Goal: Task Accomplishment & Management: Manage account settings

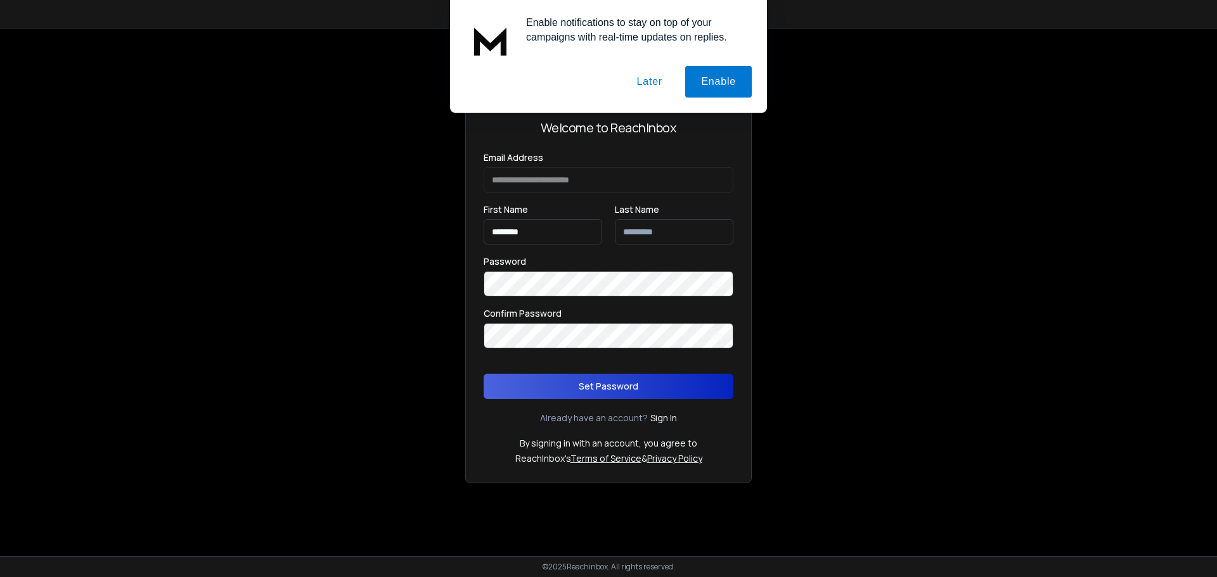
click at [661, 82] on button "Later" at bounding box center [649, 82] width 57 height 32
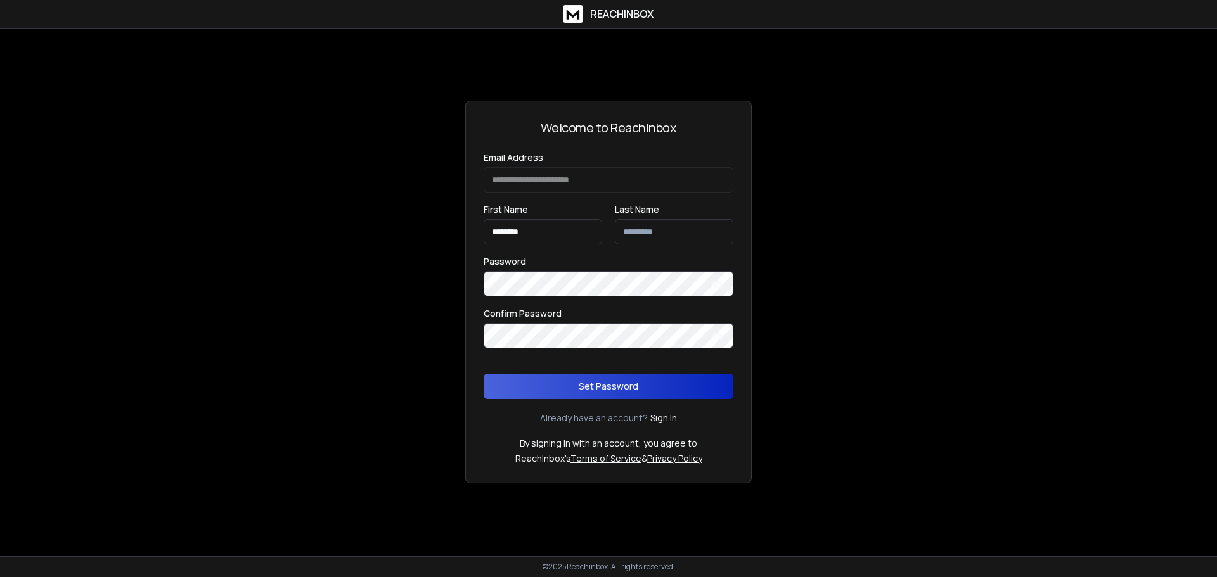
click at [664, 411] on div "**********" at bounding box center [609, 309] width 250 height 312
click at [664, 419] on link "Sign In" at bounding box center [663, 418] width 27 height 13
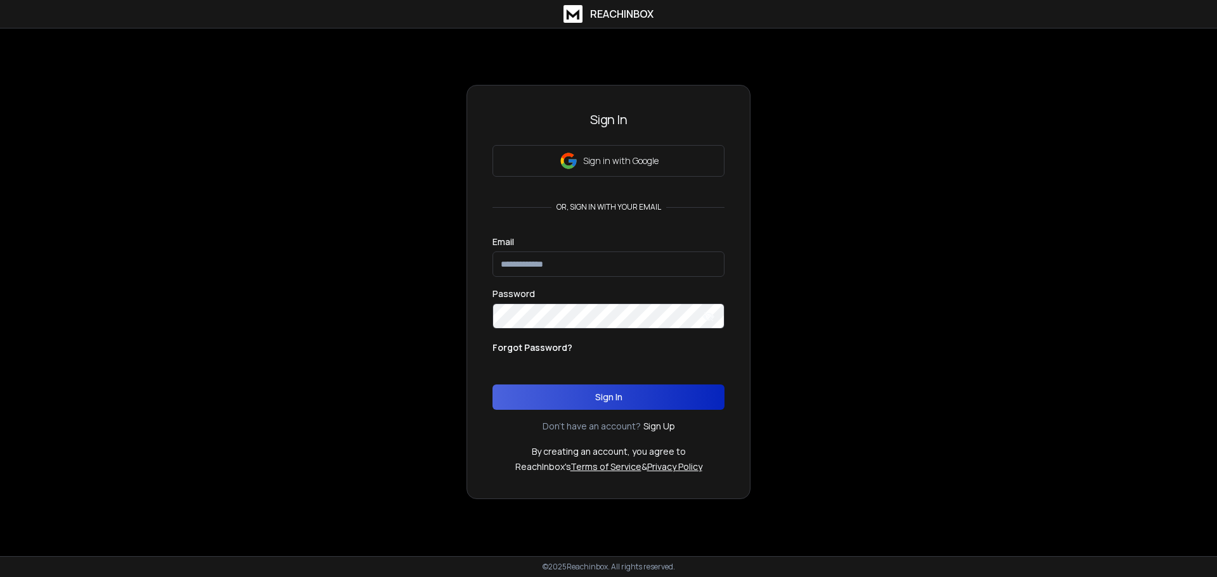
type input "**********"
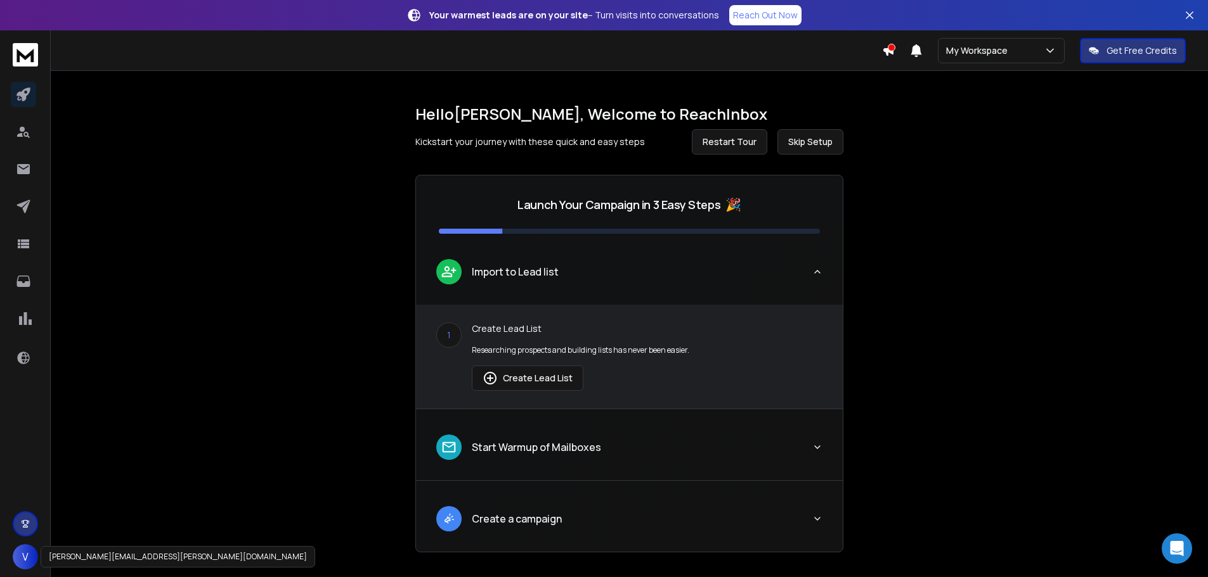
click at [20, 559] on span "V" at bounding box center [25, 557] width 25 height 25
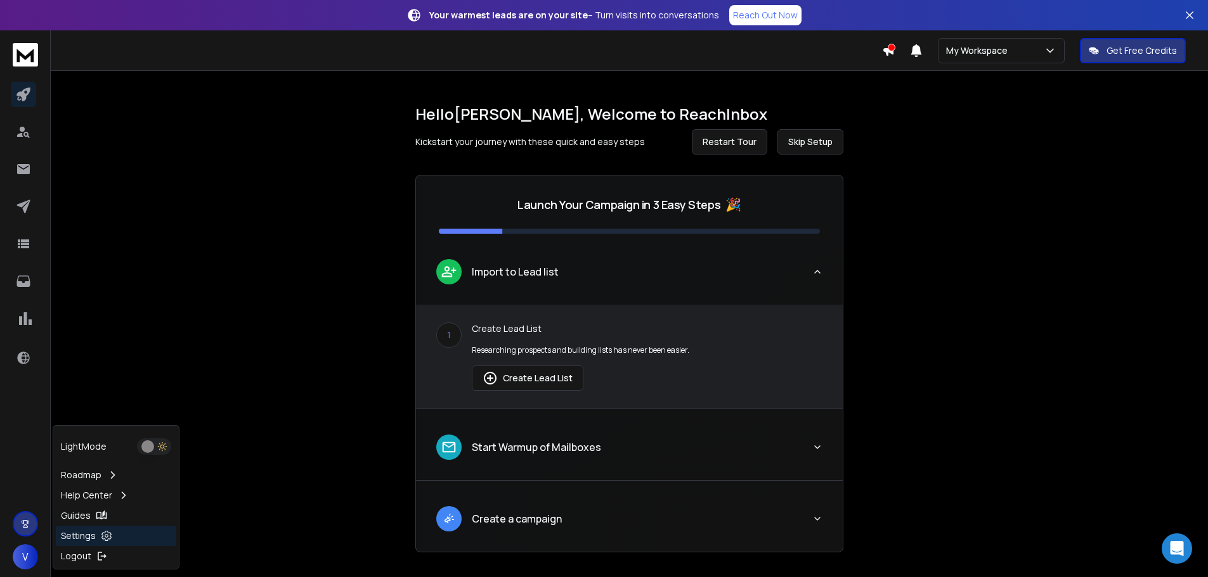
click at [75, 532] on p "Settings" at bounding box center [78, 536] width 35 height 13
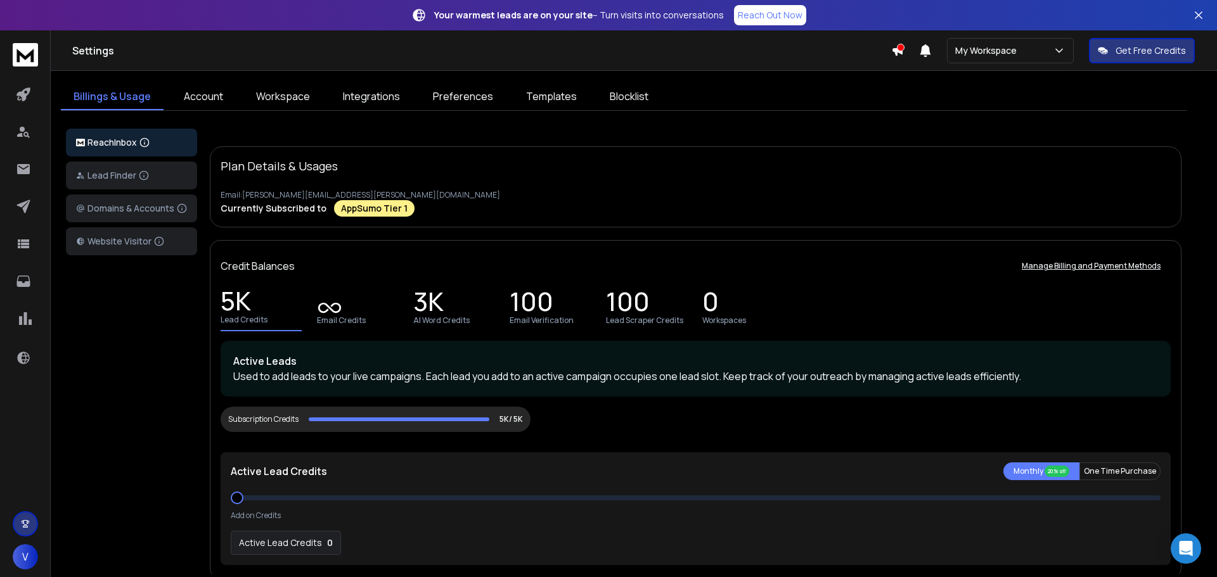
click at [214, 100] on link "Account" at bounding box center [203, 97] width 65 height 27
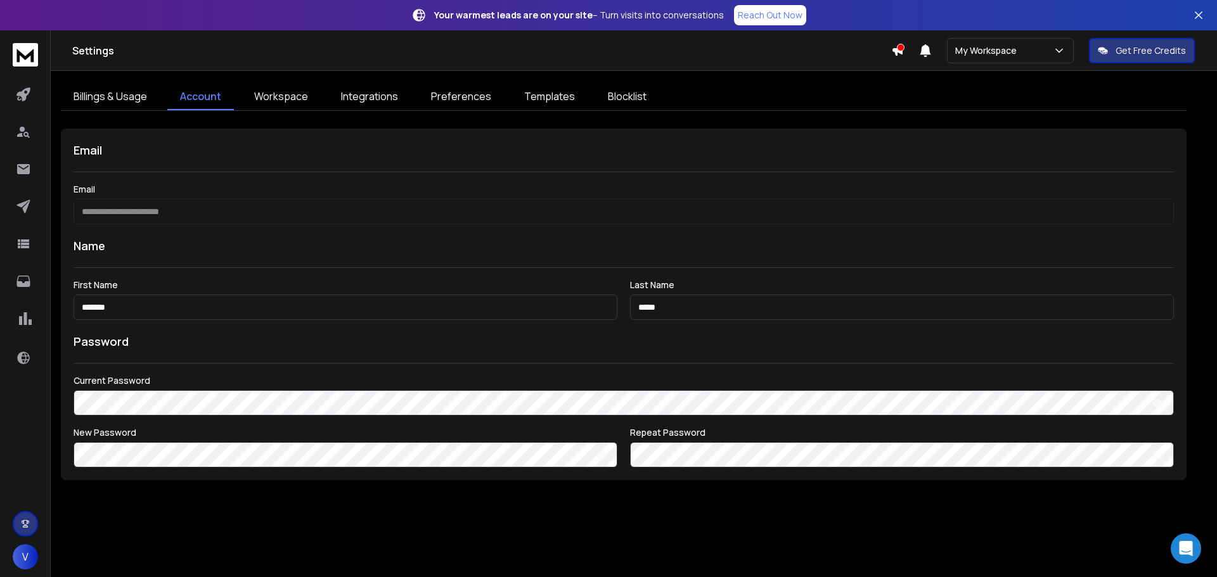
click at [283, 99] on link "Workspace" at bounding box center [281, 97] width 79 height 27
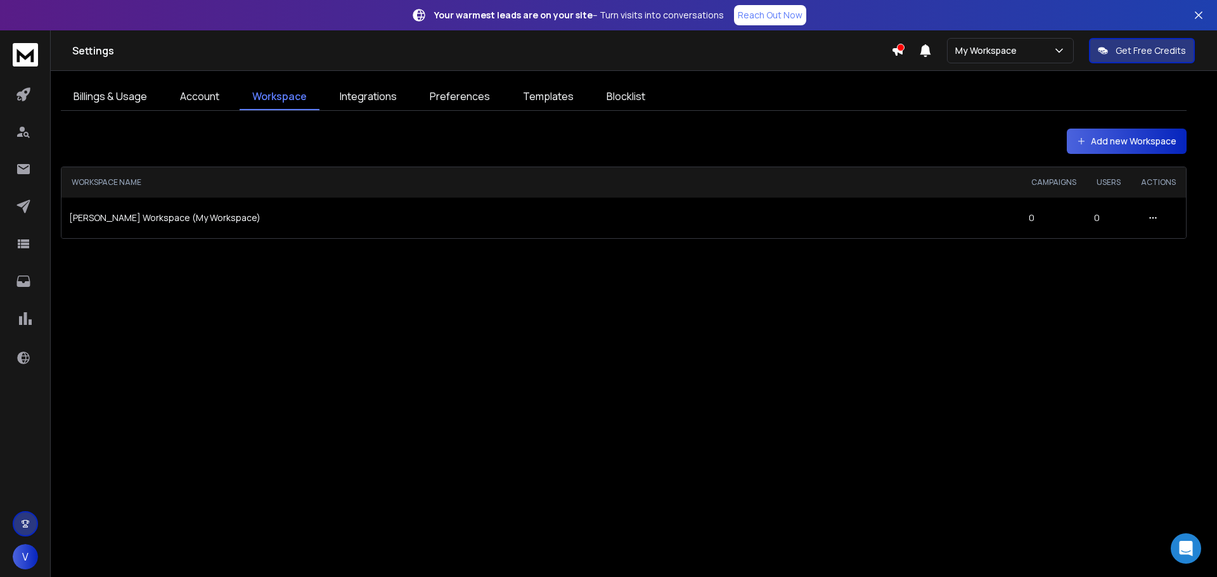
click at [378, 91] on link "Integrations" at bounding box center [368, 97] width 82 height 27
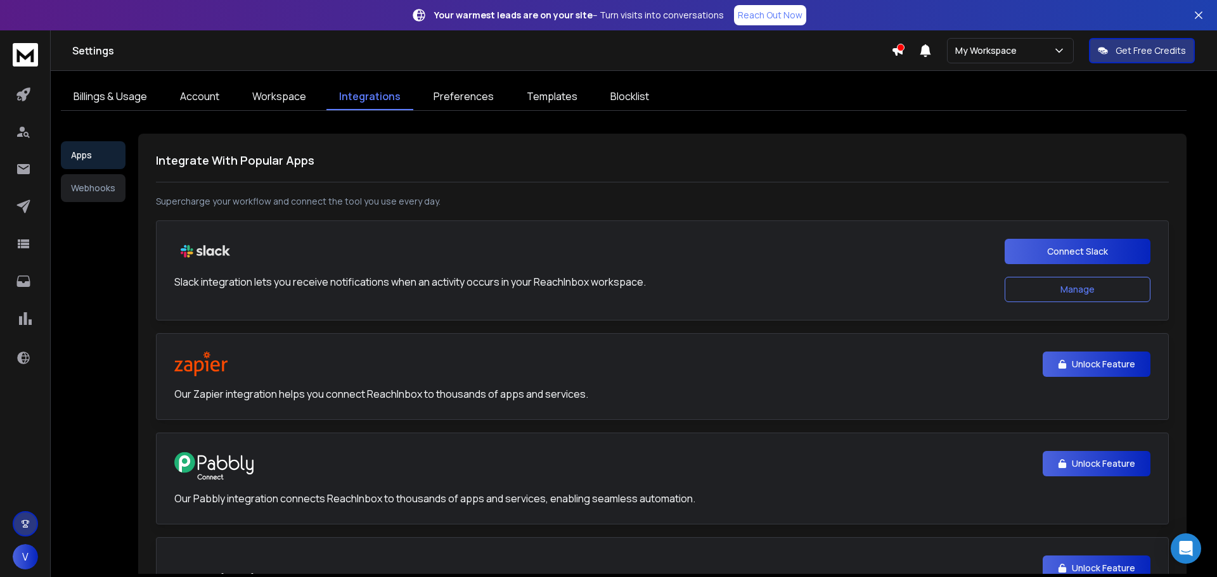
click at [466, 98] on link "Preferences" at bounding box center [464, 97] width 86 height 27
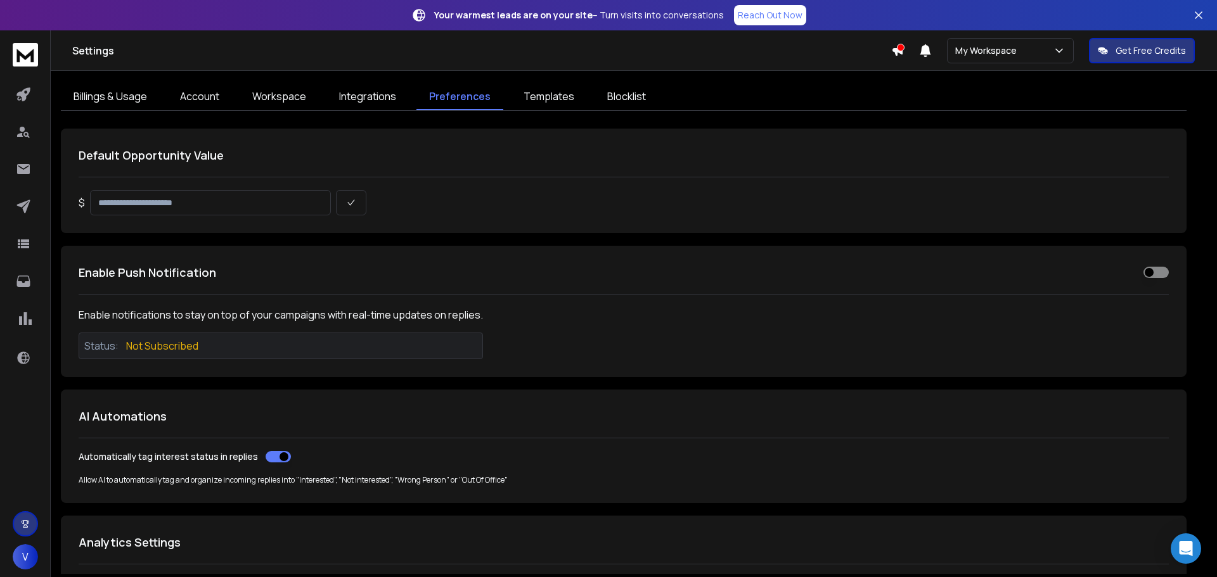
click at [550, 98] on link "Templates" at bounding box center [549, 97] width 76 height 27
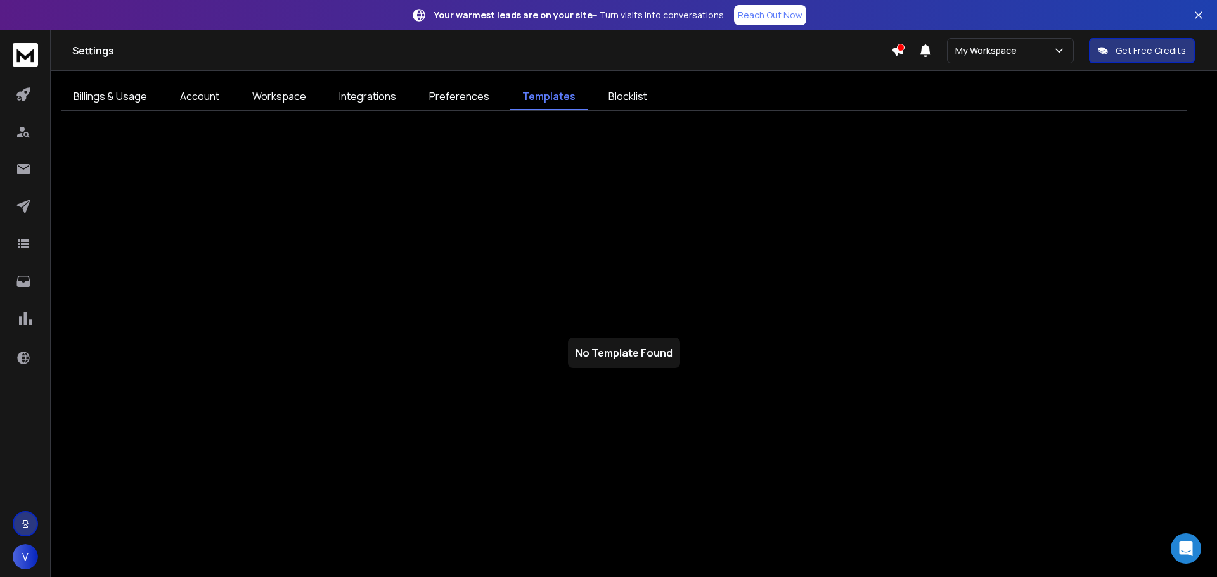
click at [609, 96] on link "Blocklist" at bounding box center [628, 97] width 64 height 27
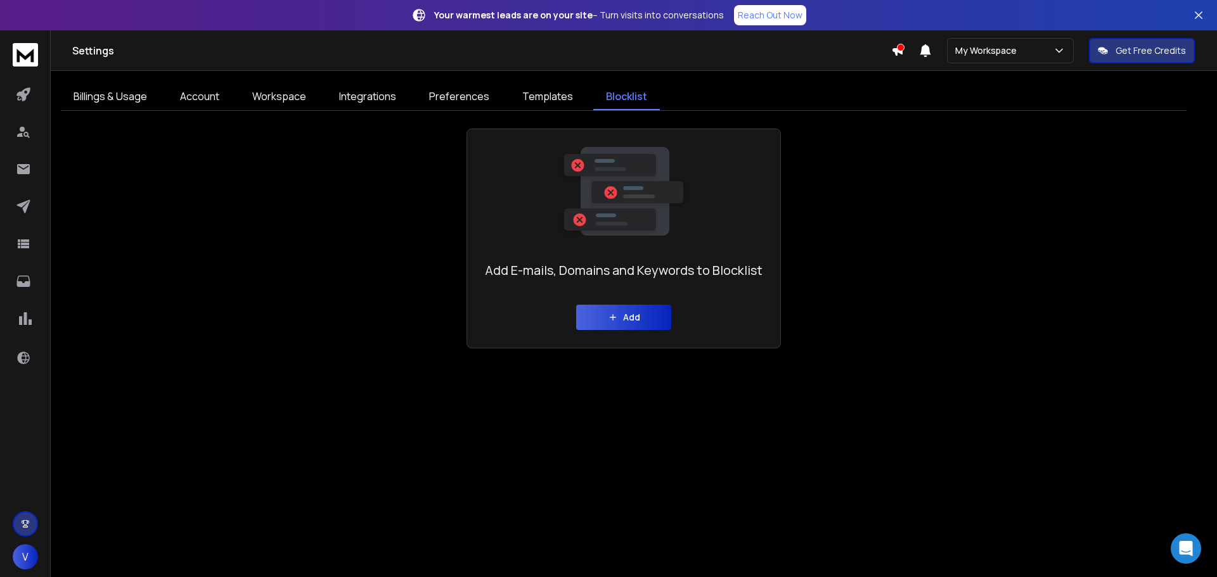
click at [112, 98] on link "Billings & Usage" at bounding box center [110, 97] width 99 height 27
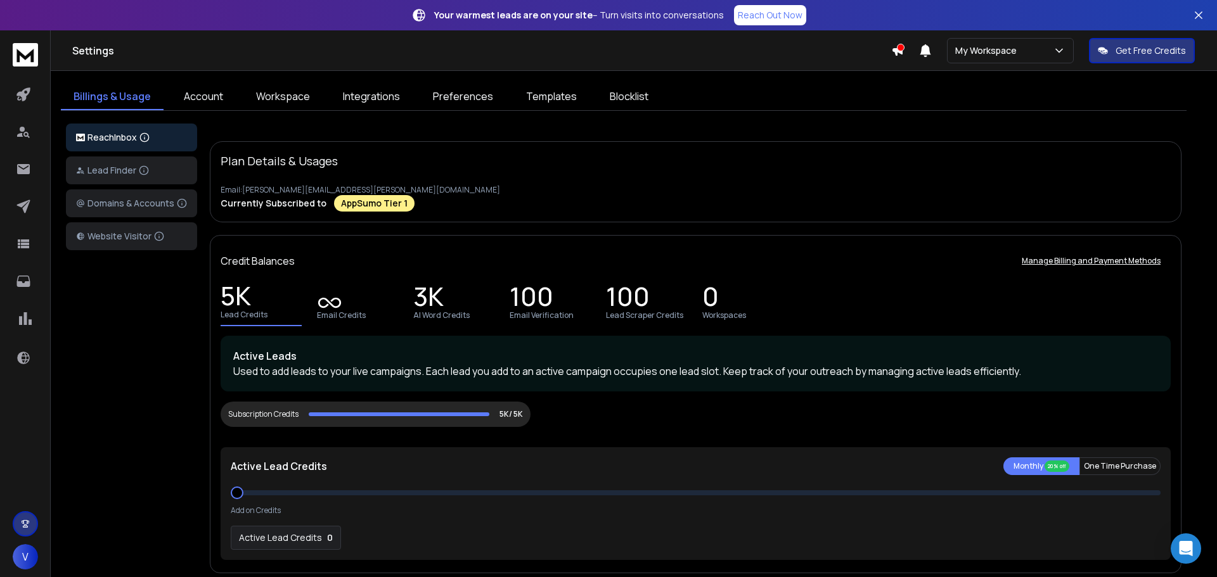
scroll to position [12, 0]
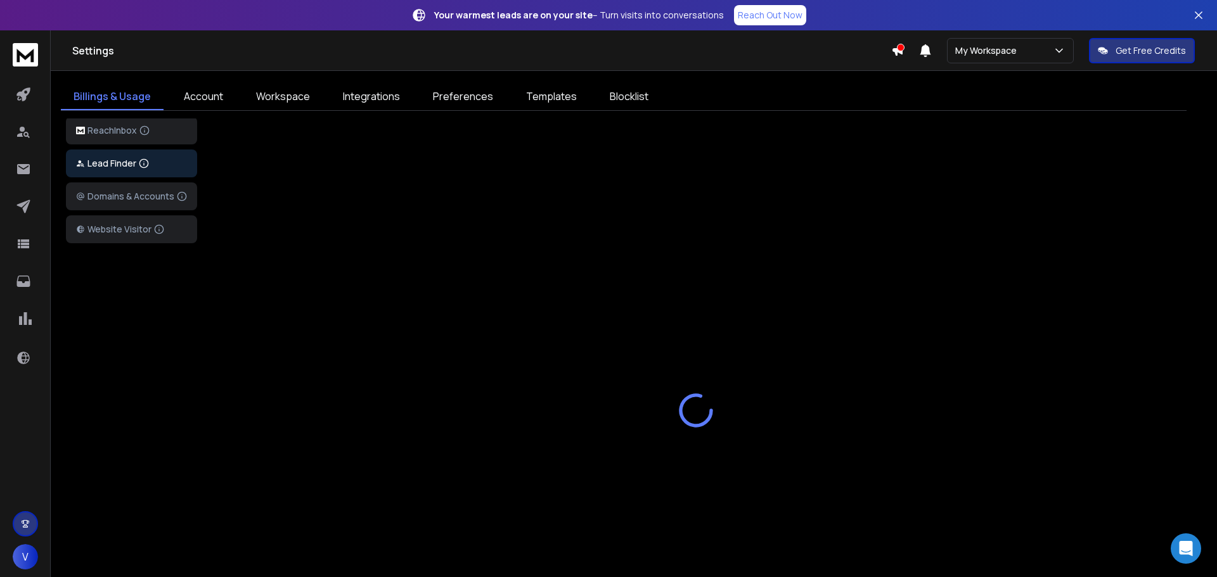
click at [105, 163] on button "Lead Finder" at bounding box center [131, 164] width 131 height 28
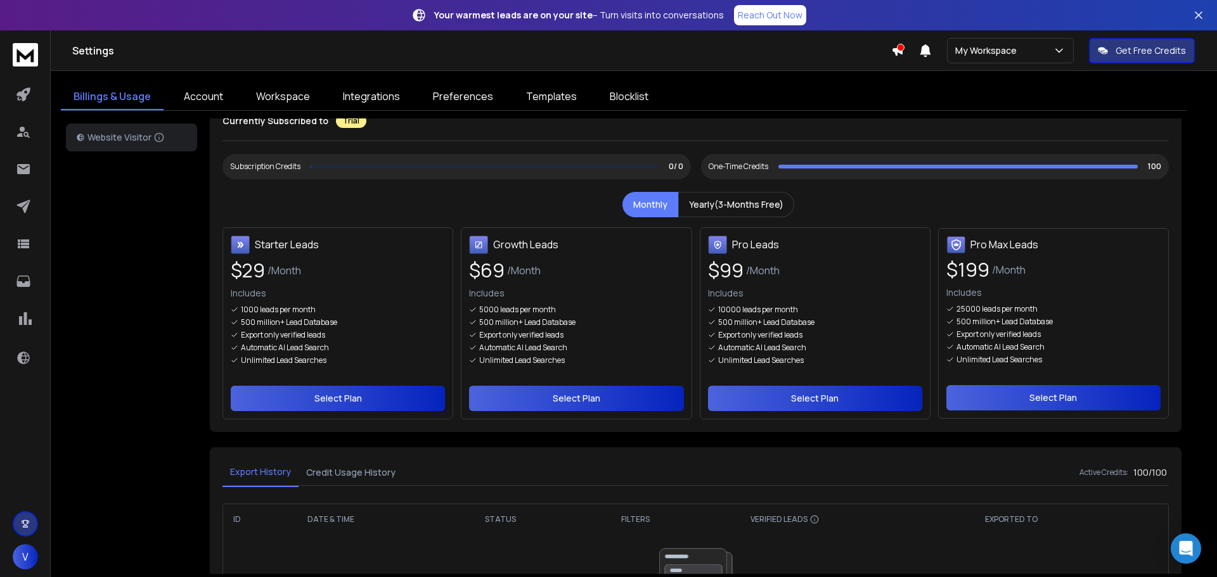
scroll to position [0, 0]
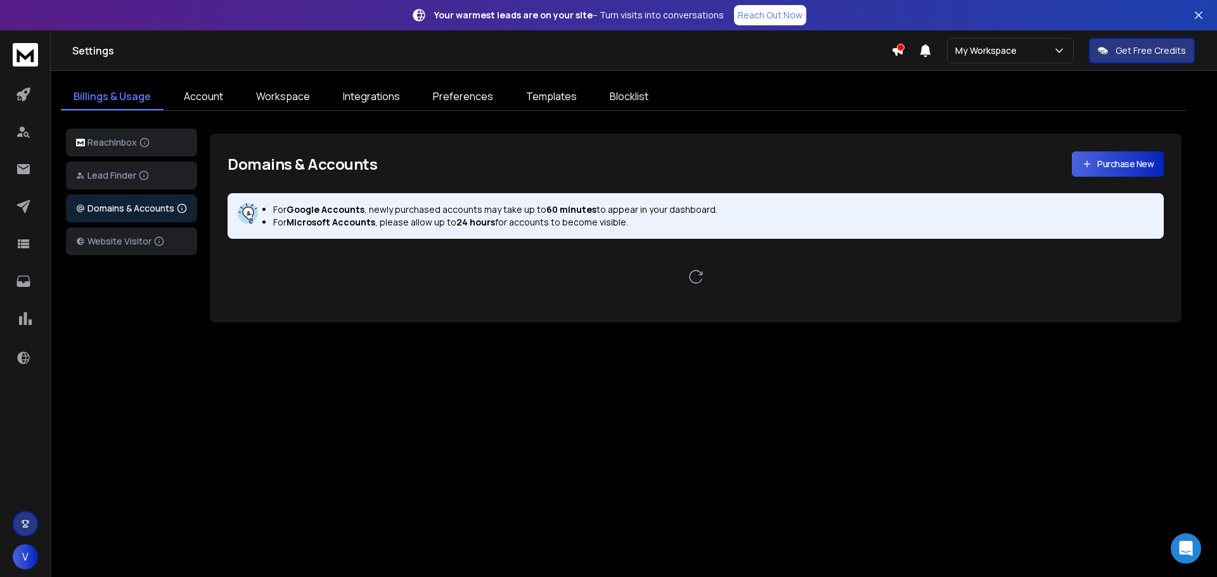
click at [110, 206] on button "Domains & Accounts" at bounding box center [131, 209] width 131 height 28
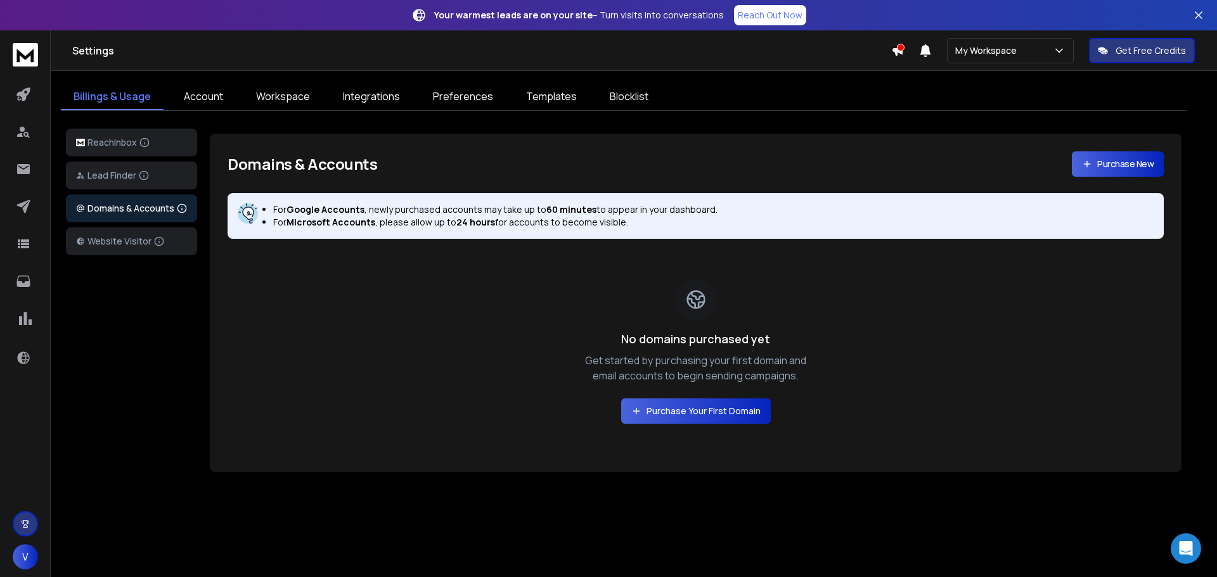
click at [115, 242] on button "Website Visitor" at bounding box center [131, 242] width 131 height 28
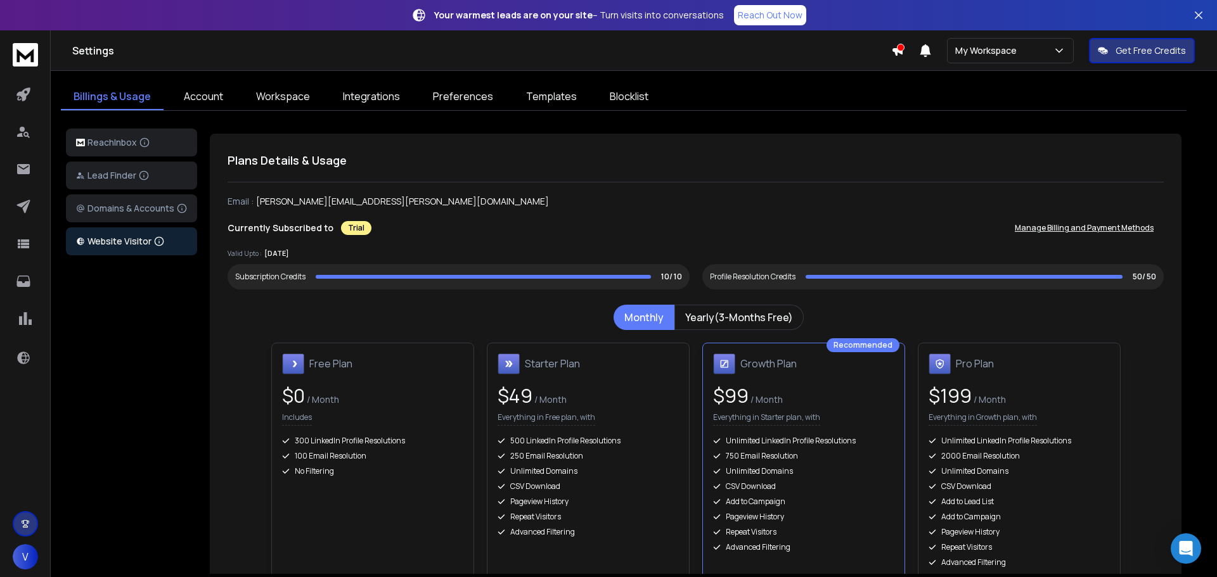
click at [478, 98] on link "Preferences" at bounding box center [463, 97] width 86 height 27
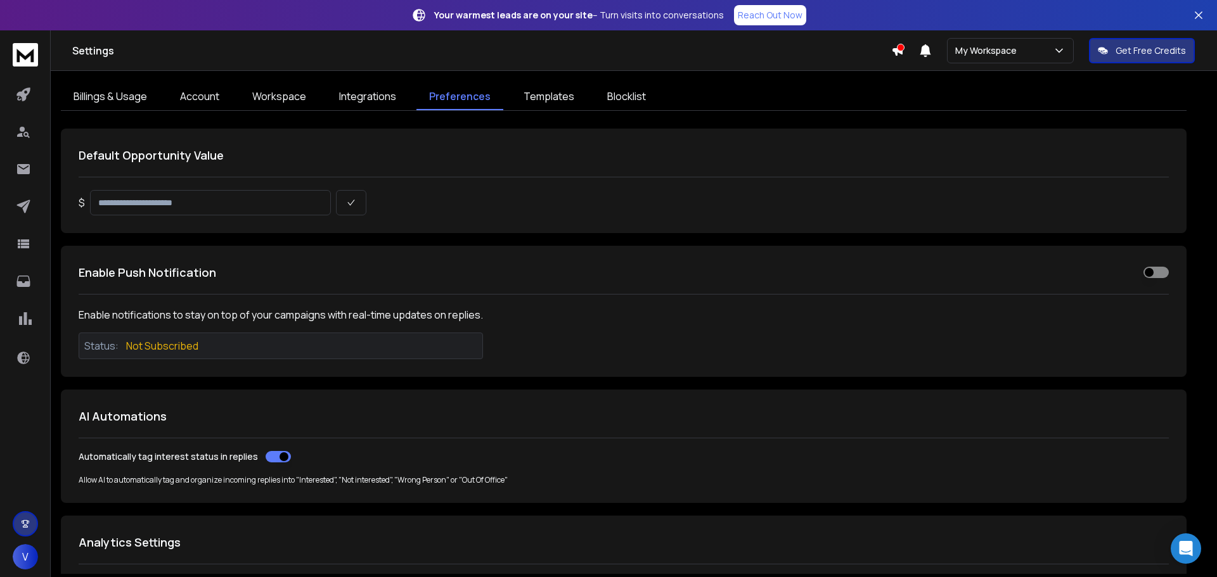
click at [371, 101] on link "Integrations" at bounding box center [367, 97] width 82 height 27
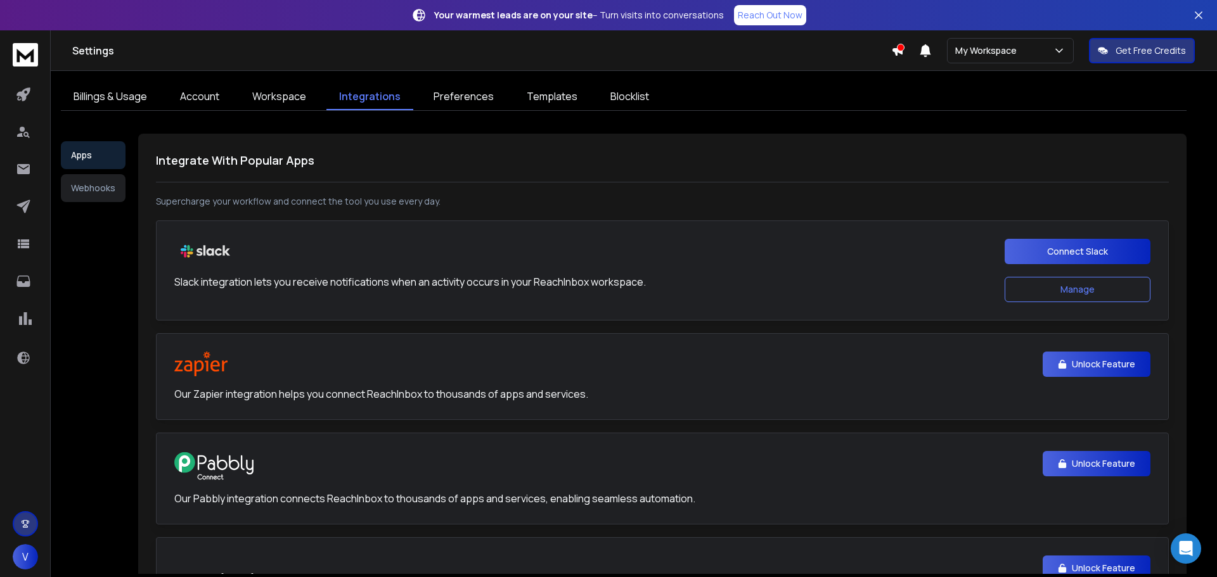
click at [280, 96] on link "Workspace" at bounding box center [279, 97] width 79 height 27
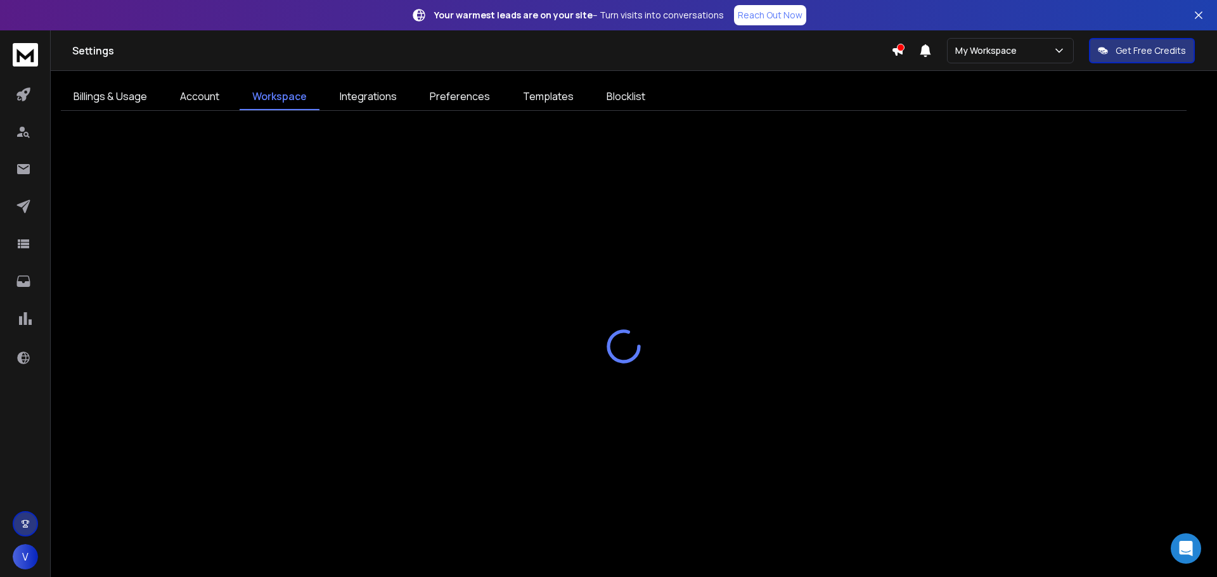
click at [162, 91] on div "[PERSON_NAME] & Usage Account Workspace Integrations Preferences Templates Bloc…" at bounding box center [359, 97] width 597 height 27
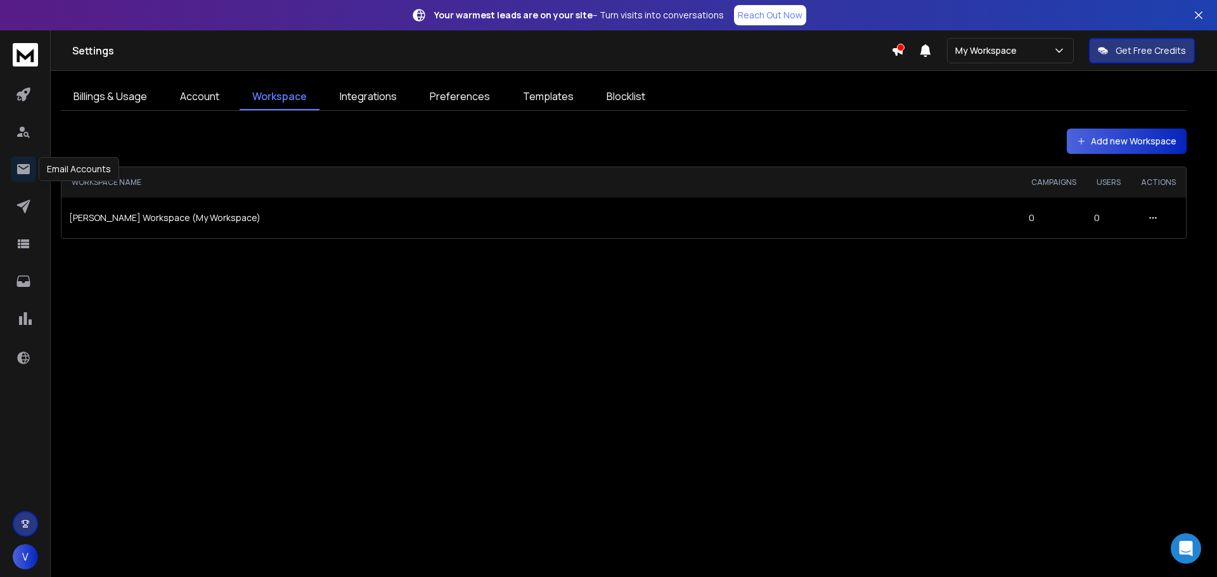
click at [27, 169] on icon at bounding box center [23, 169] width 13 height 10
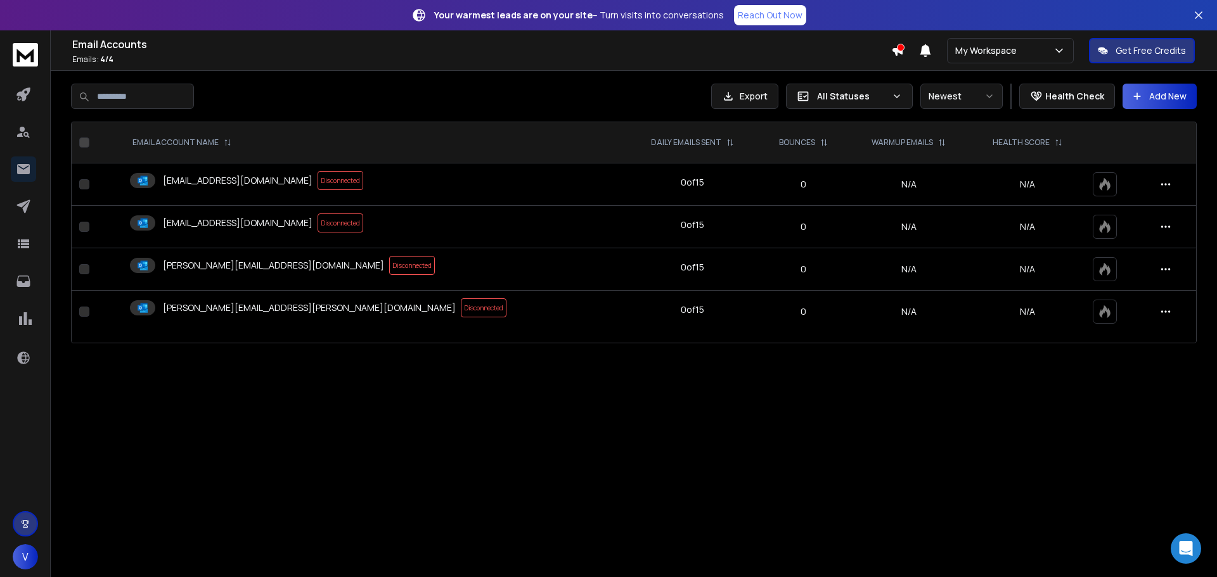
click at [87, 266] on button "button" at bounding box center [84, 269] width 10 height 10
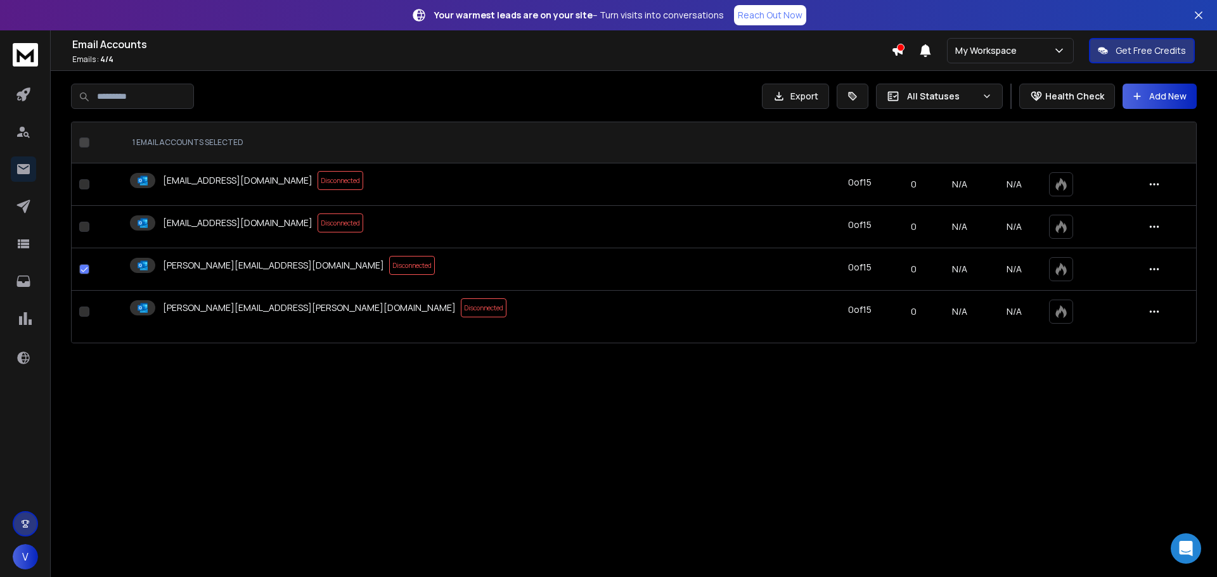
click at [84, 266] on button "button" at bounding box center [84, 269] width 10 height 10
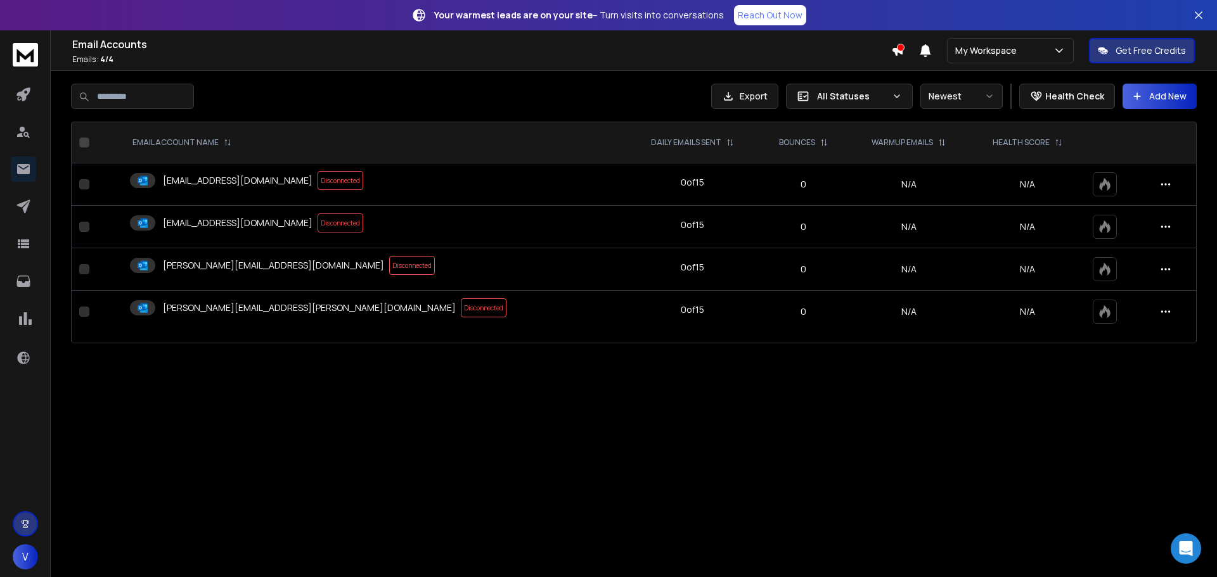
click at [1099, 271] on icon at bounding box center [1105, 269] width 13 height 13
click at [1161, 273] on icon at bounding box center [1165, 269] width 11 height 11
click at [85, 269] on button "button" at bounding box center [84, 269] width 10 height 10
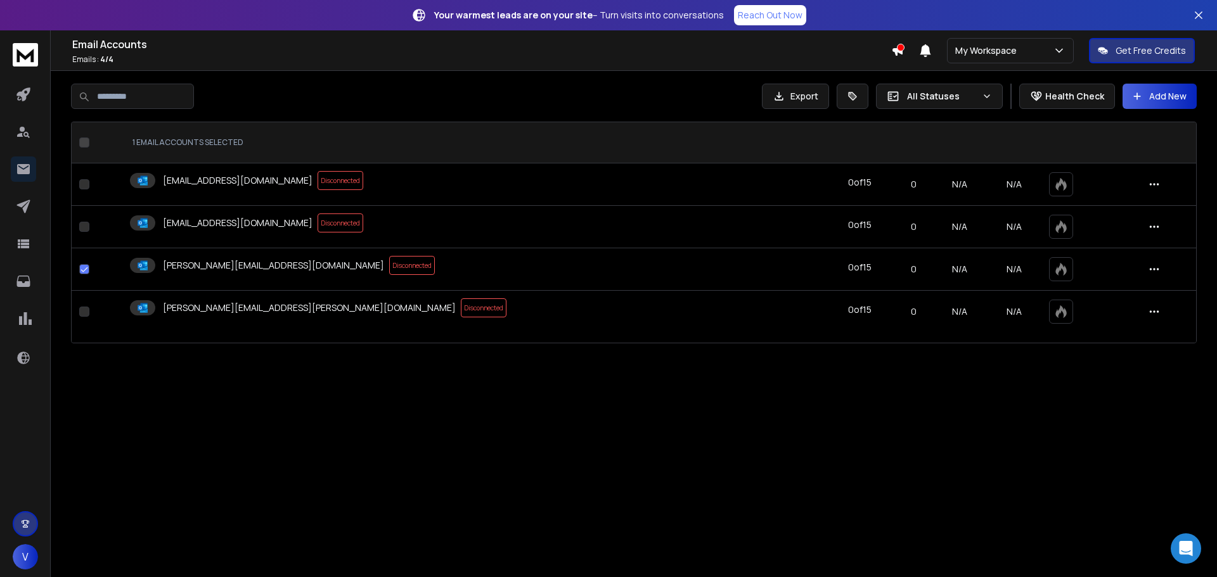
click at [84, 270] on button "button" at bounding box center [84, 269] width 10 height 10
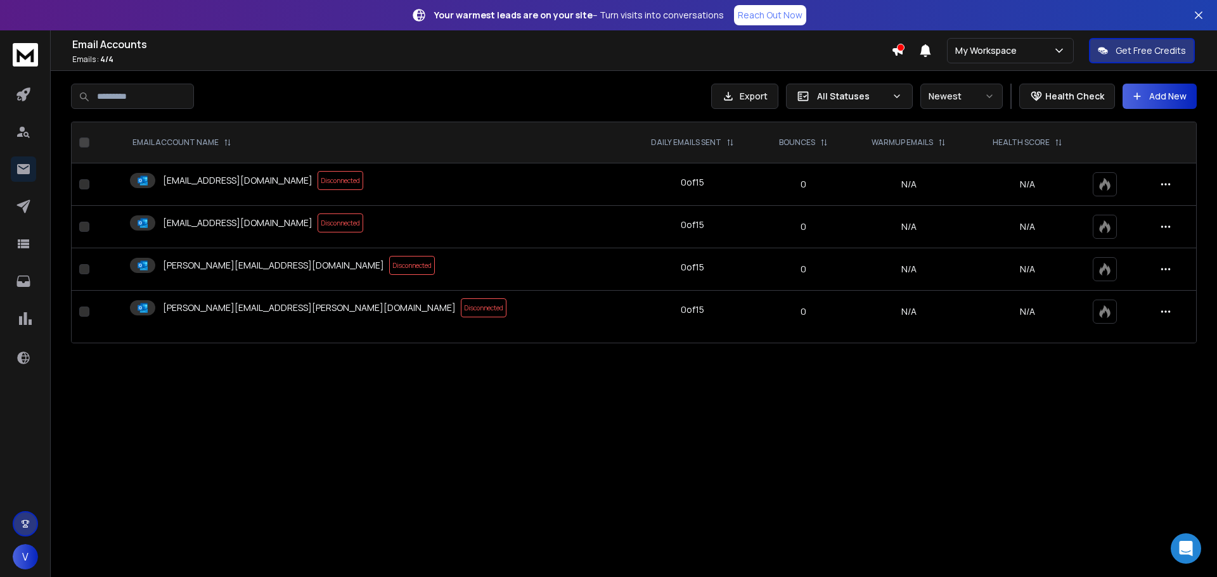
click at [389, 269] on span "Disconnected" at bounding box center [412, 265] width 46 height 19
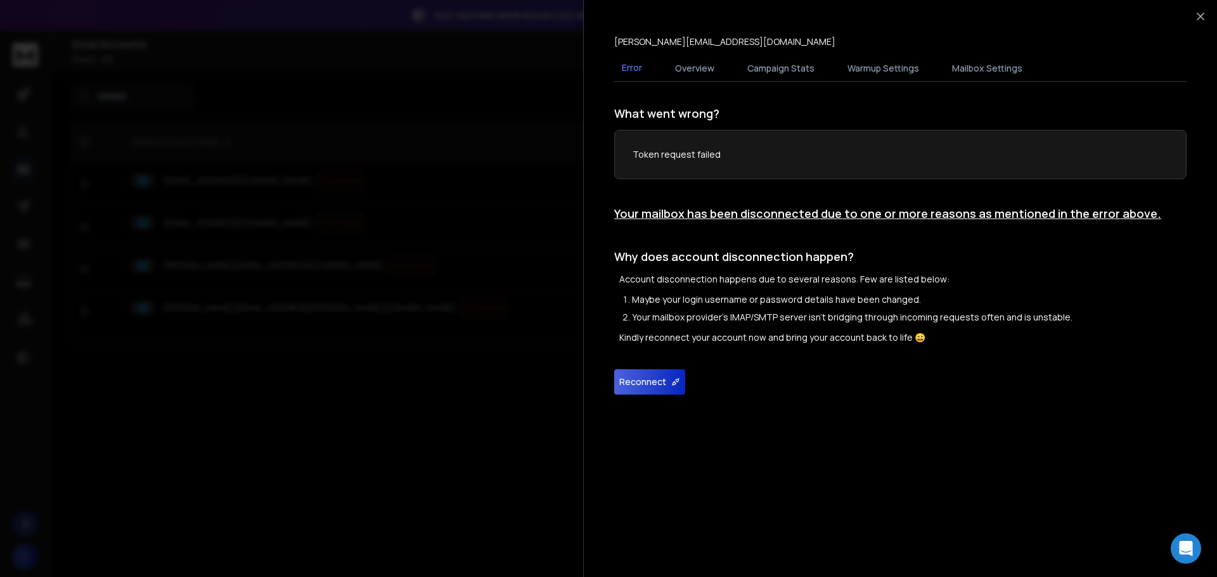
click at [654, 382] on button "Reconnect" at bounding box center [649, 382] width 71 height 25
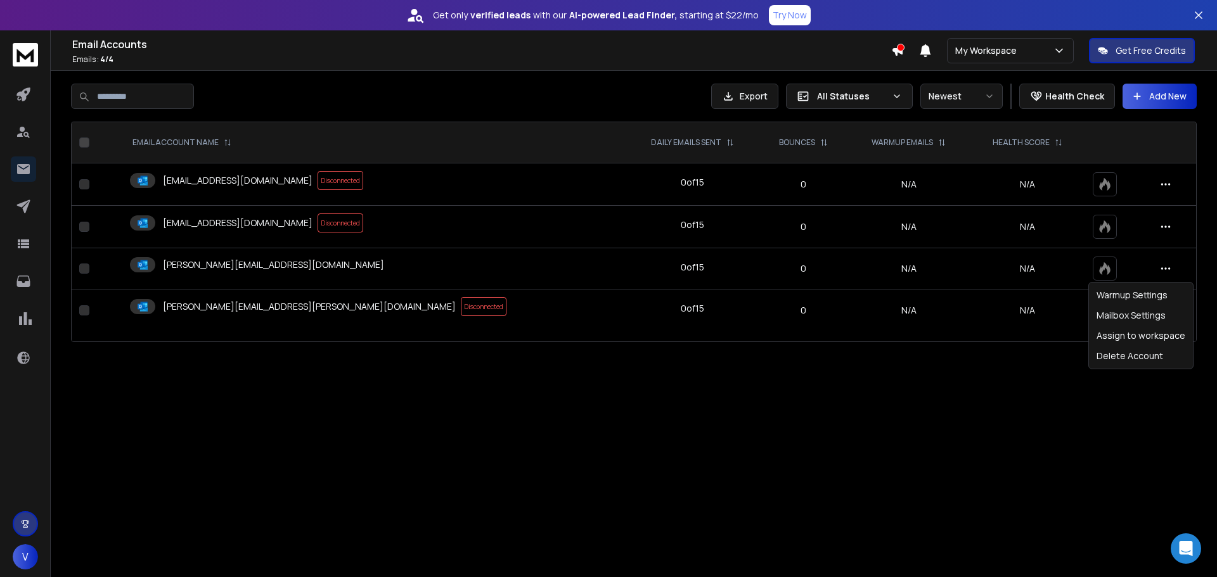
click at [1160, 268] on icon at bounding box center [1165, 268] width 11 height 11
click at [1156, 292] on div "Warmup Settings" at bounding box center [1141, 295] width 99 height 20
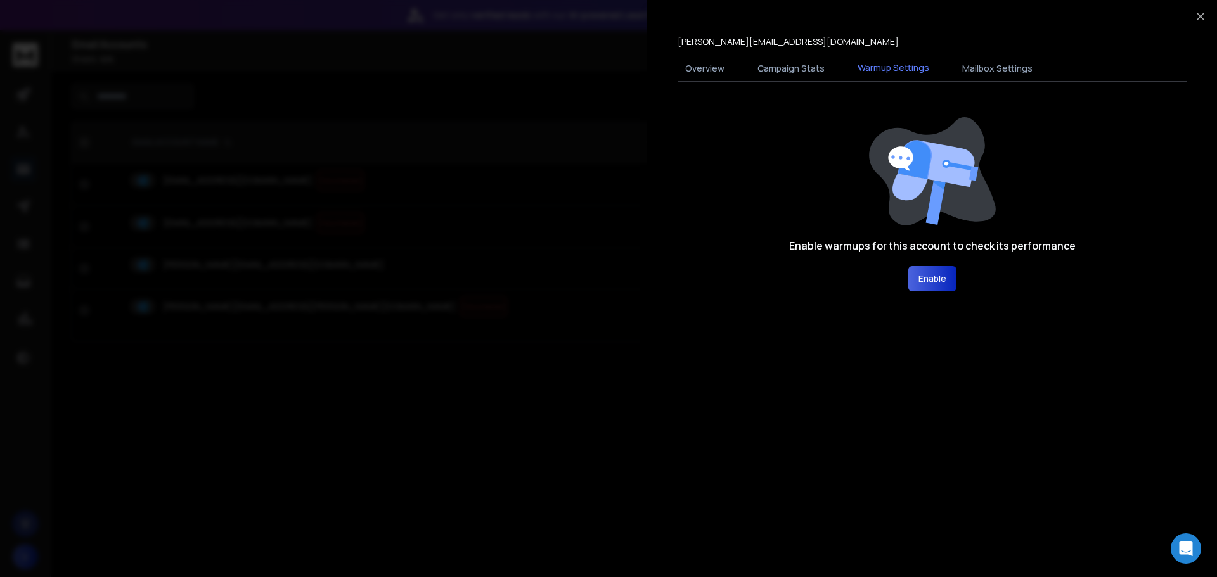
click at [936, 280] on button "Enable" at bounding box center [932, 278] width 48 height 25
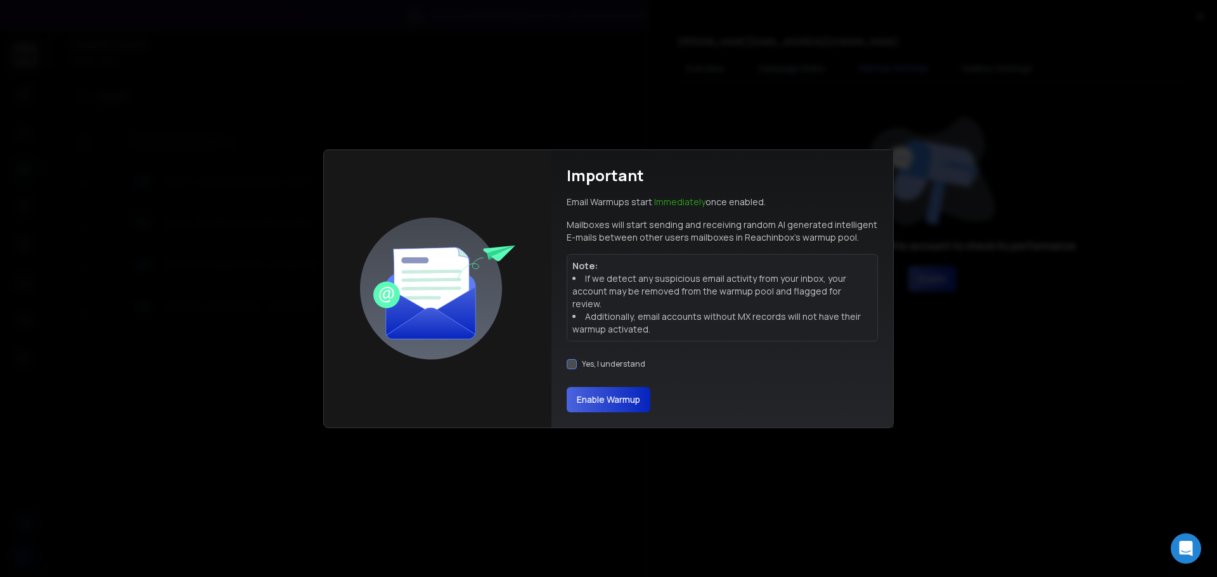
drag, startPoint x: 571, startPoint y: 359, endPoint x: 578, endPoint y: 364, distance: 9.1
click at [571, 359] on button "Yes, I understand" at bounding box center [572, 364] width 10 height 10
click at [608, 389] on button "Enable Warmup" at bounding box center [609, 399] width 84 height 25
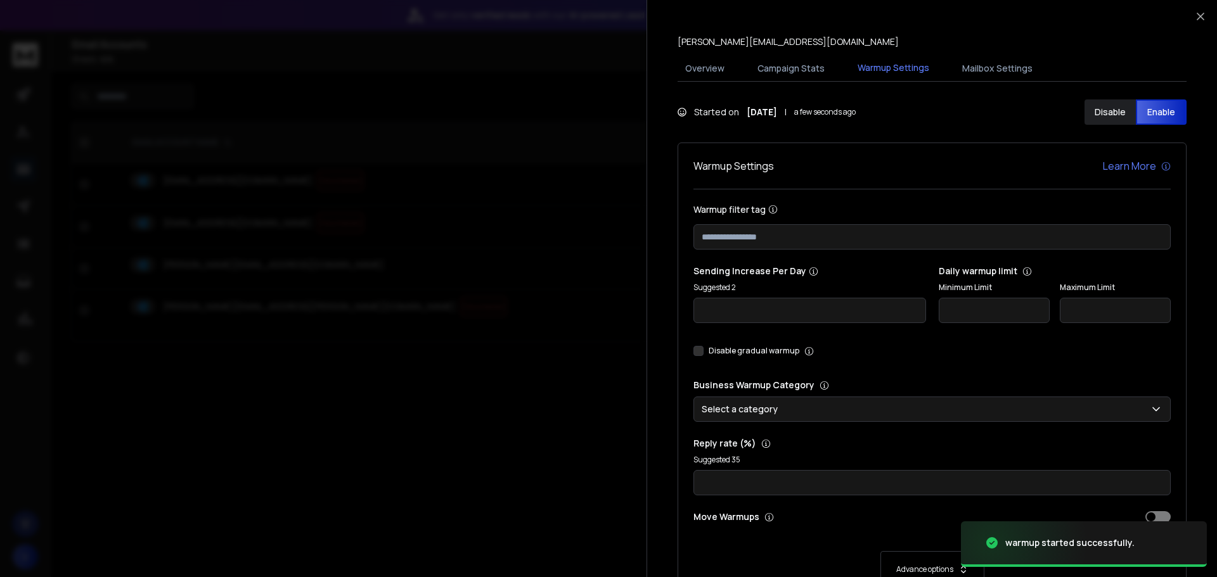
type input "**********"
type input "*"
type input "**"
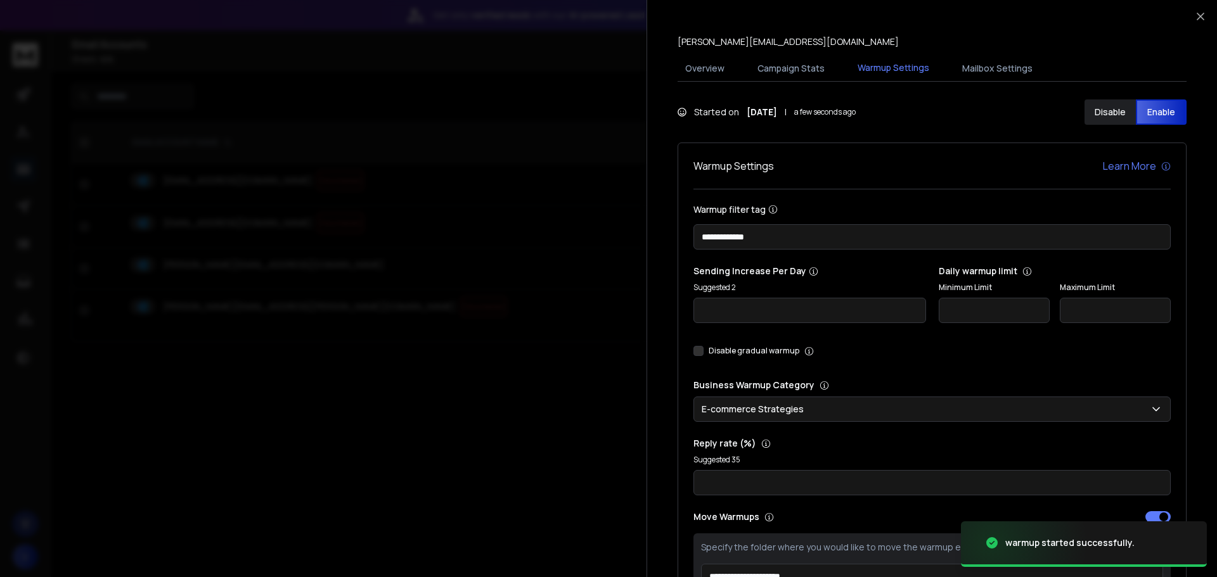
click at [697, 65] on button "Overview" at bounding box center [705, 69] width 55 height 28
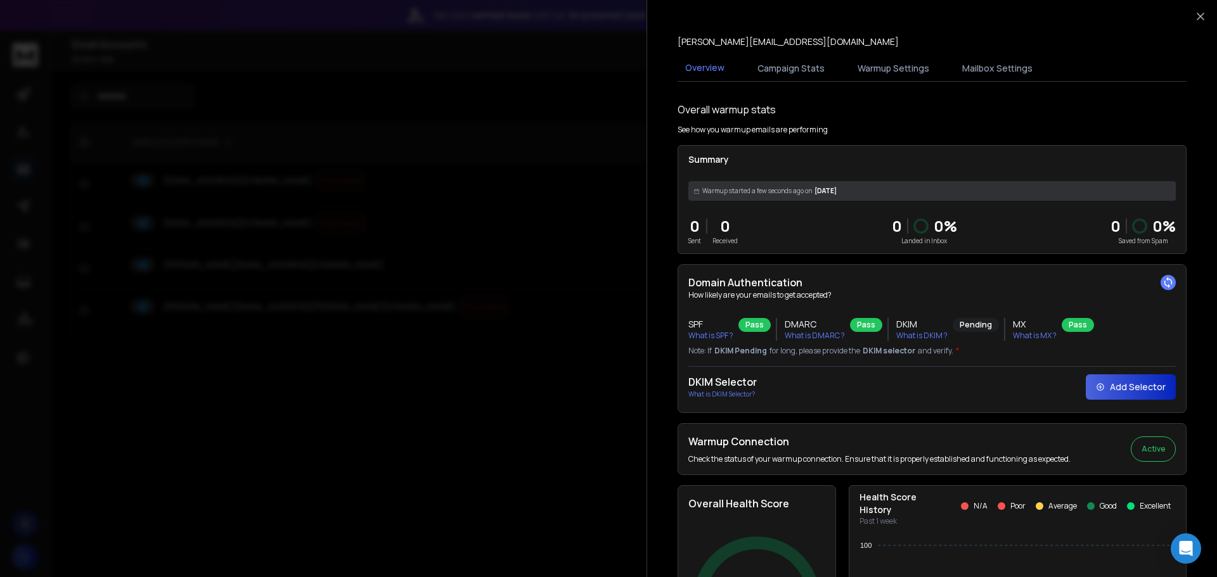
click at [1136, 387] on button "Add Selector" at bounding box center [1131, 387] width 90 height 25
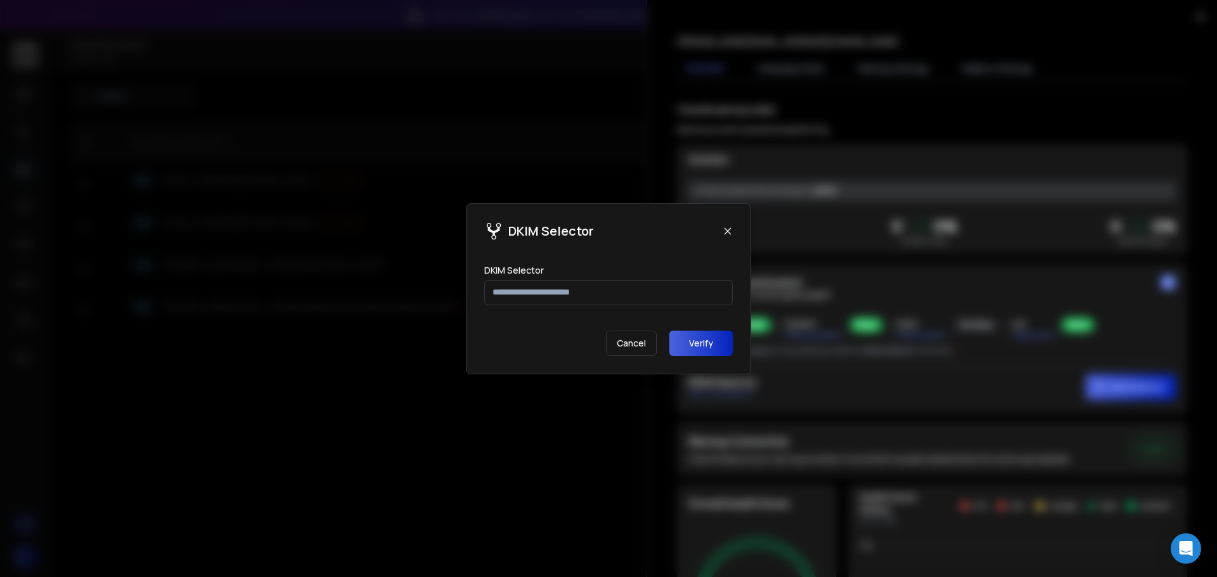
click at [728, 230] on icon at bounding box center [728, 231] width 10 height 10
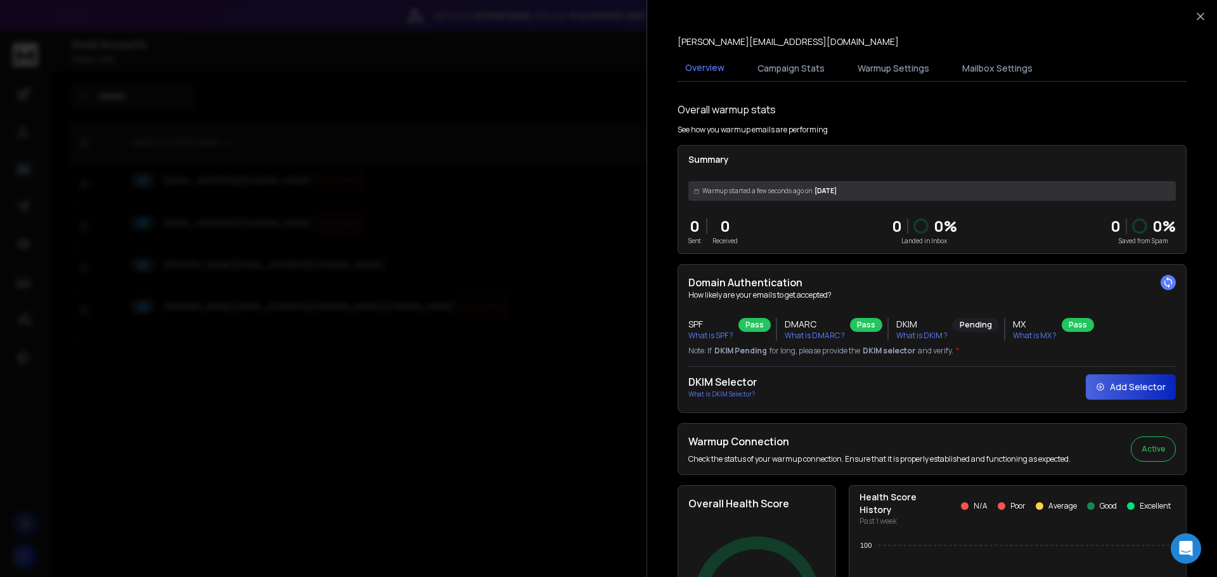
click at [804, 63] on button "Campaign Stats" at bounding box center [791, 69] width 82 height 28
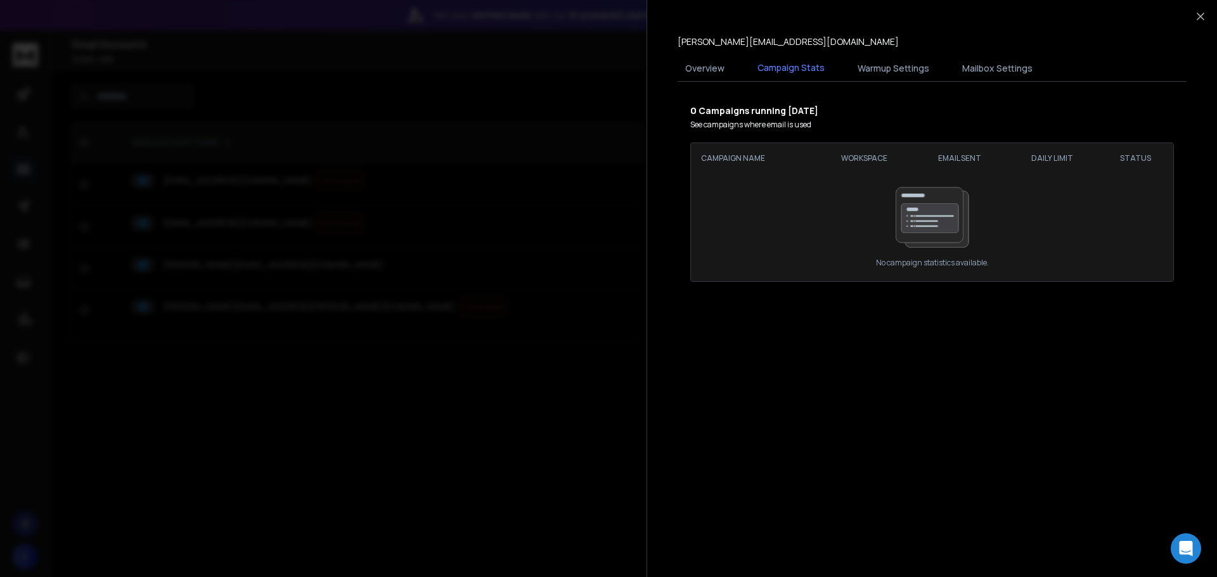
click at [934, 66] on button "Warmup Settings" at bounding box center [893, 69] width 87 height 28
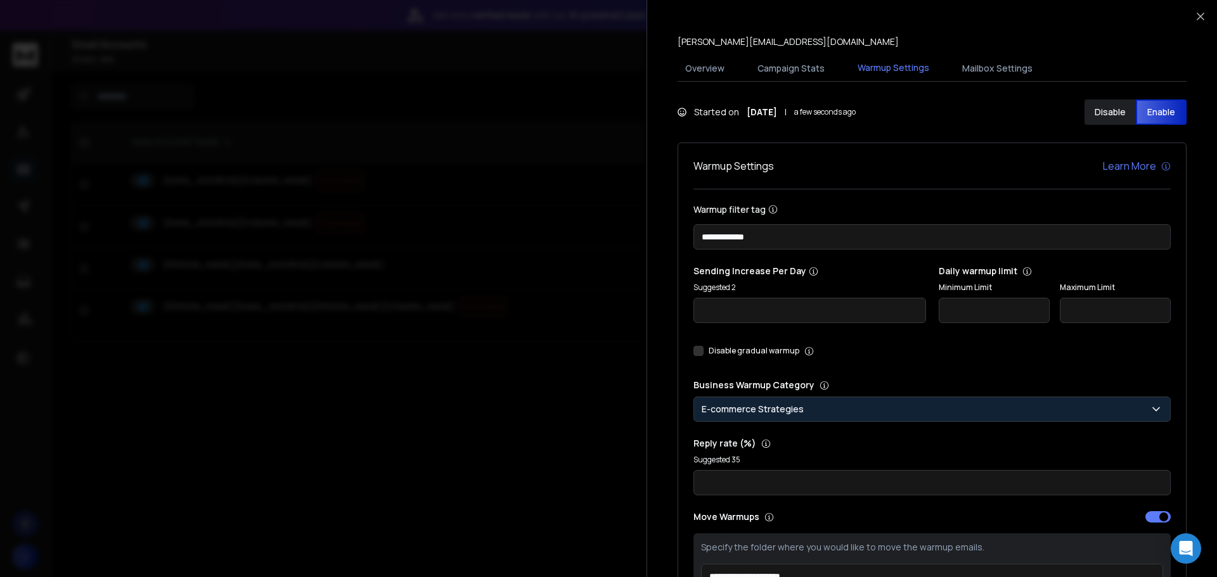
click at [828, 411] on div "E-commerce Strategies" at bounding box center [932, 409] width 461 height 13
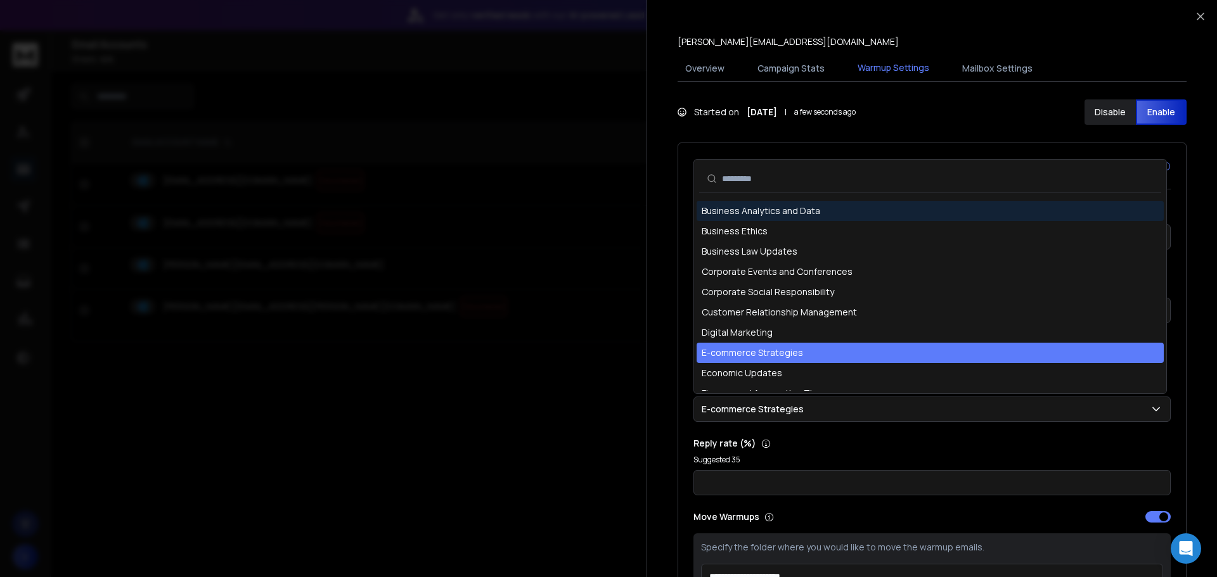
click at [828, 409] on div at bounding box center [608, 288] width 1217 height 577
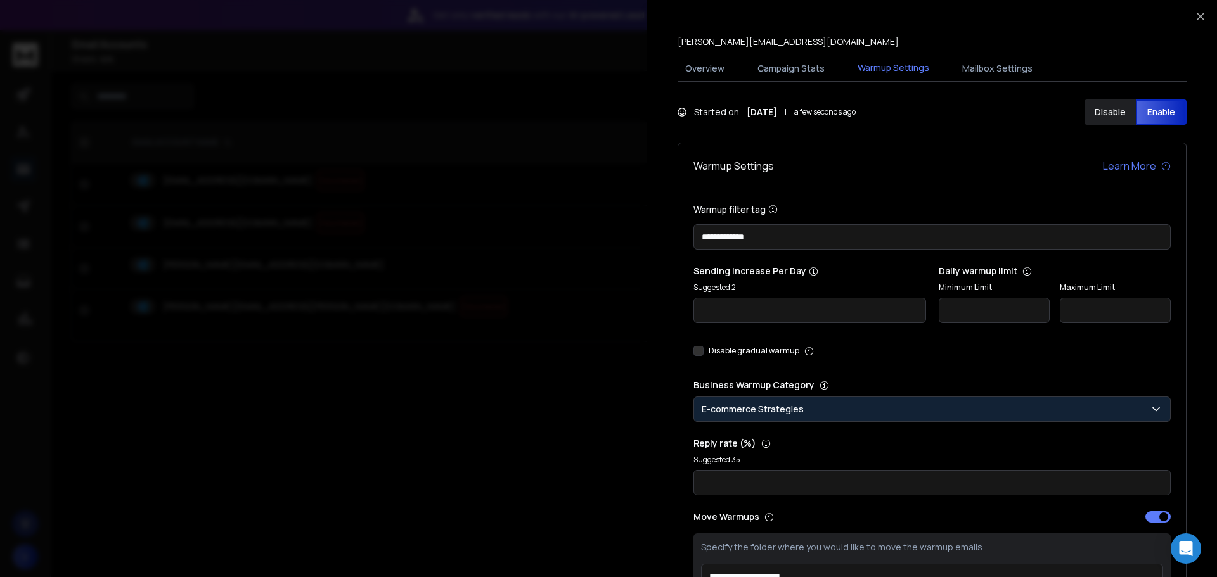
click at [825, 405] on div "E-commerce Strategies" at bounding box center [932, 409] width 461 height 13
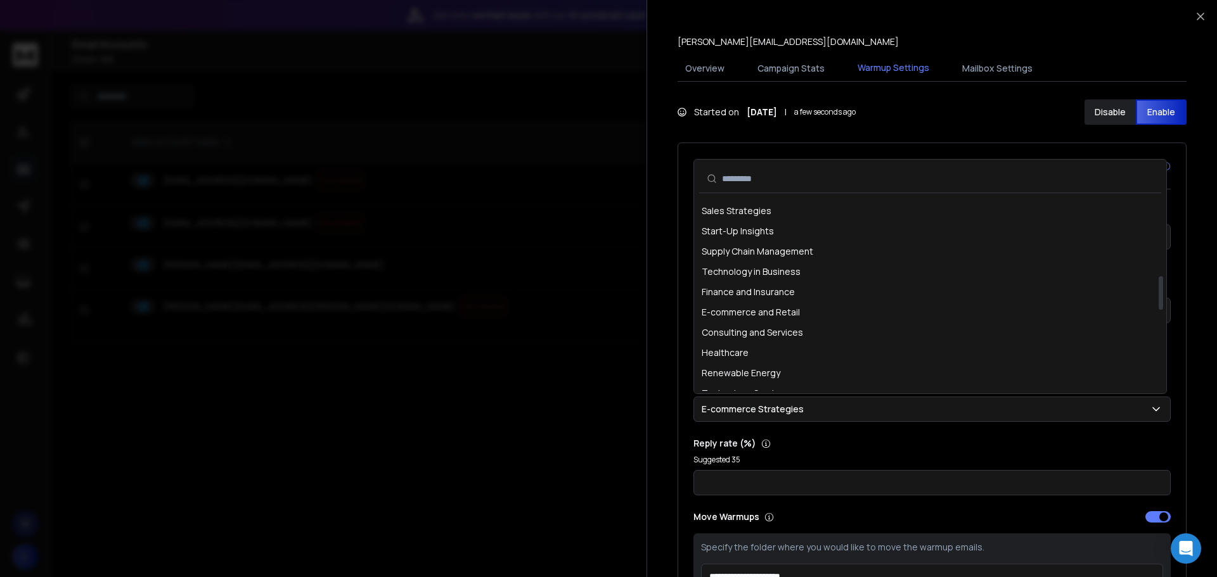
drag, startPoint x: 1161, startPoint y: 215, endPoint x: 1149, endPoint y: 299, distance: 84.5
click at [1159, 292] on div at bounding box center [1161, 293] width 4 height 34
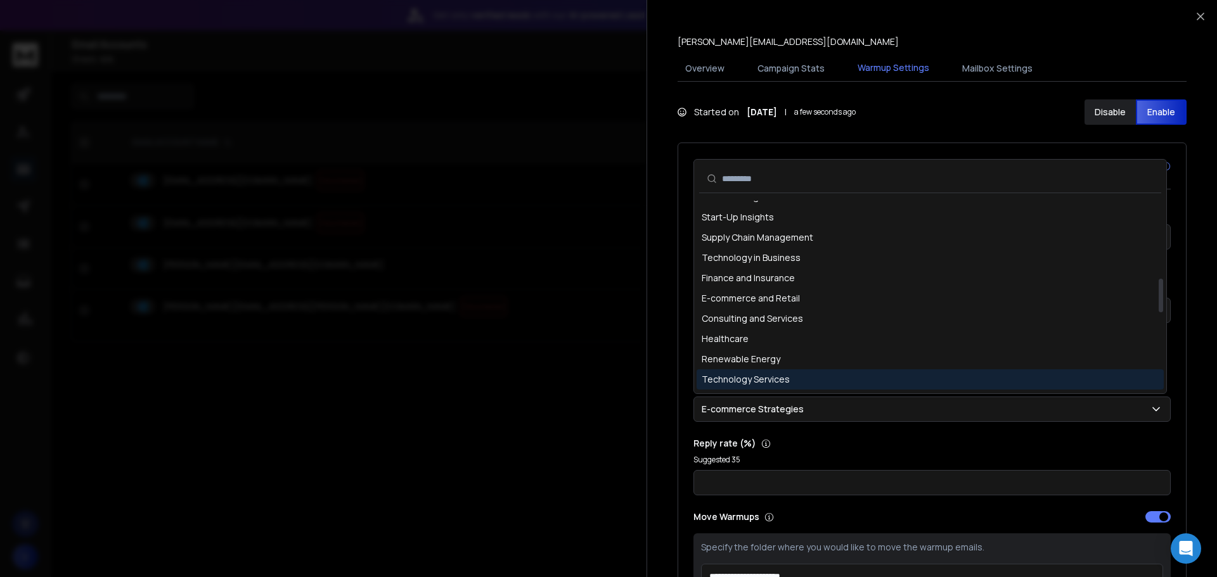
click at [905, 442] on div at bounding box center [608, 288] width 1217 height 577
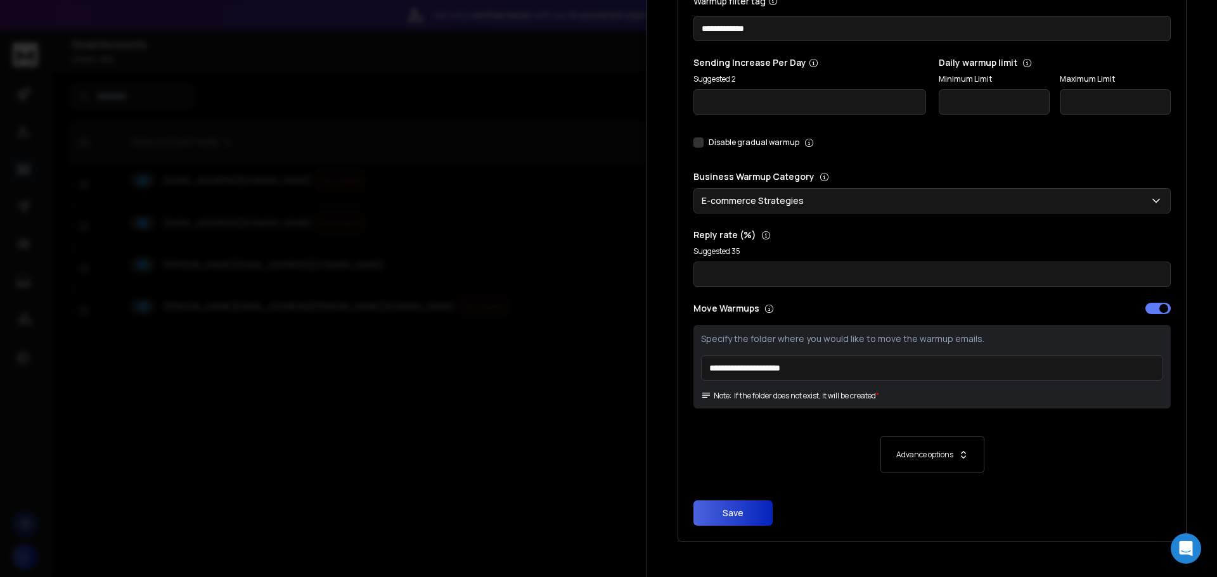
scroll to position [0, 0]
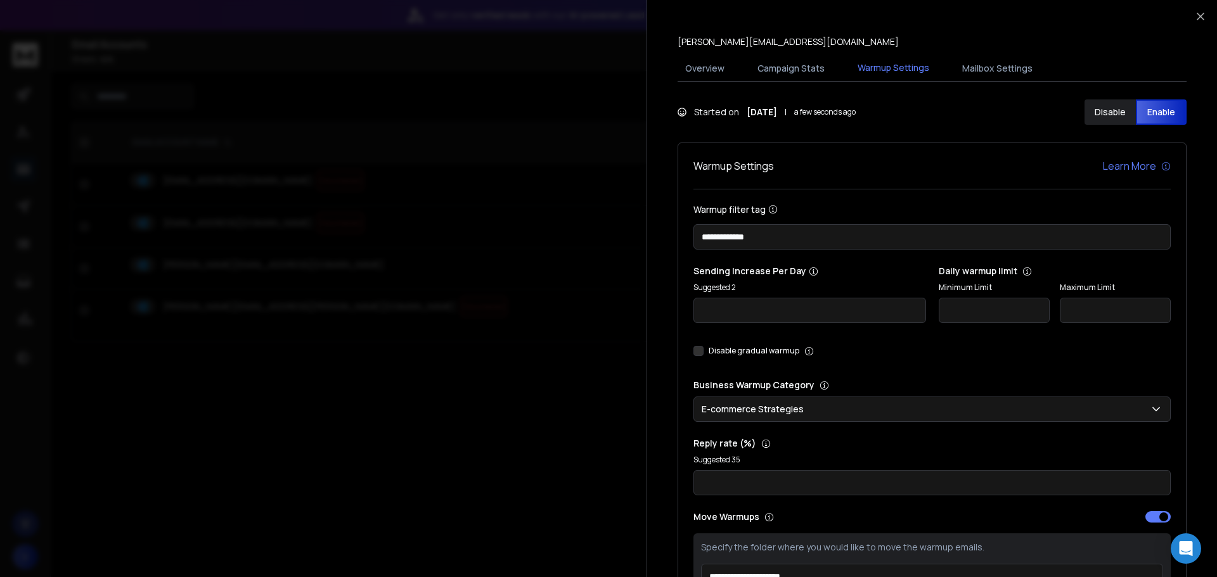
click at [777, 56] on button "Campaign Stats" at bounding box center [791, 69] width 82 height 28
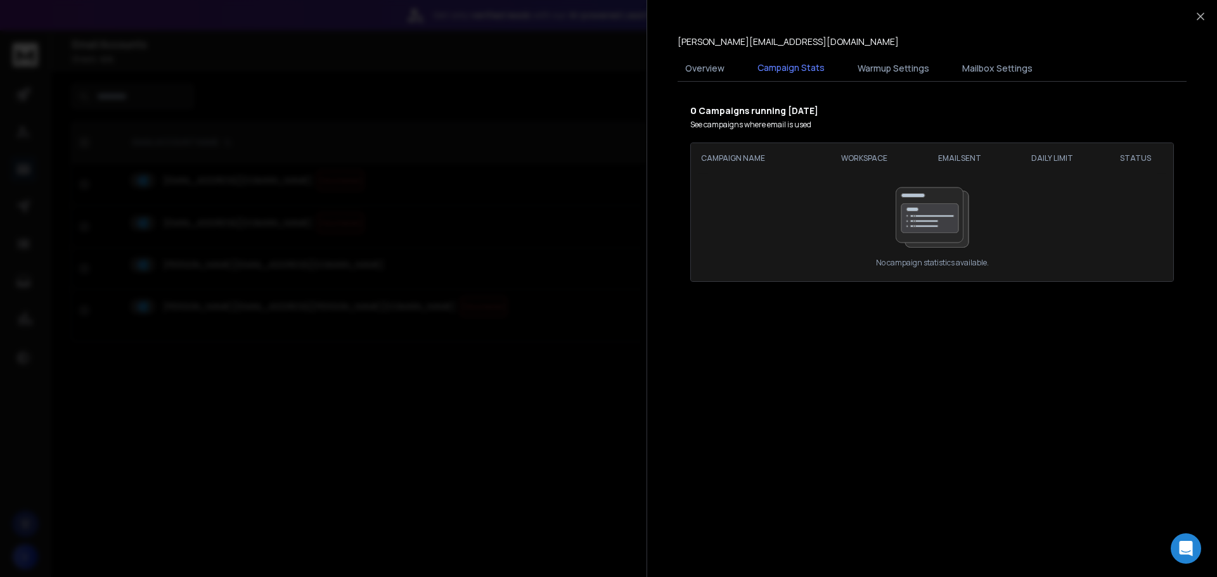
click at [700, 63] on button "Overview" at bounding box center [705, 69] width 55 height 28
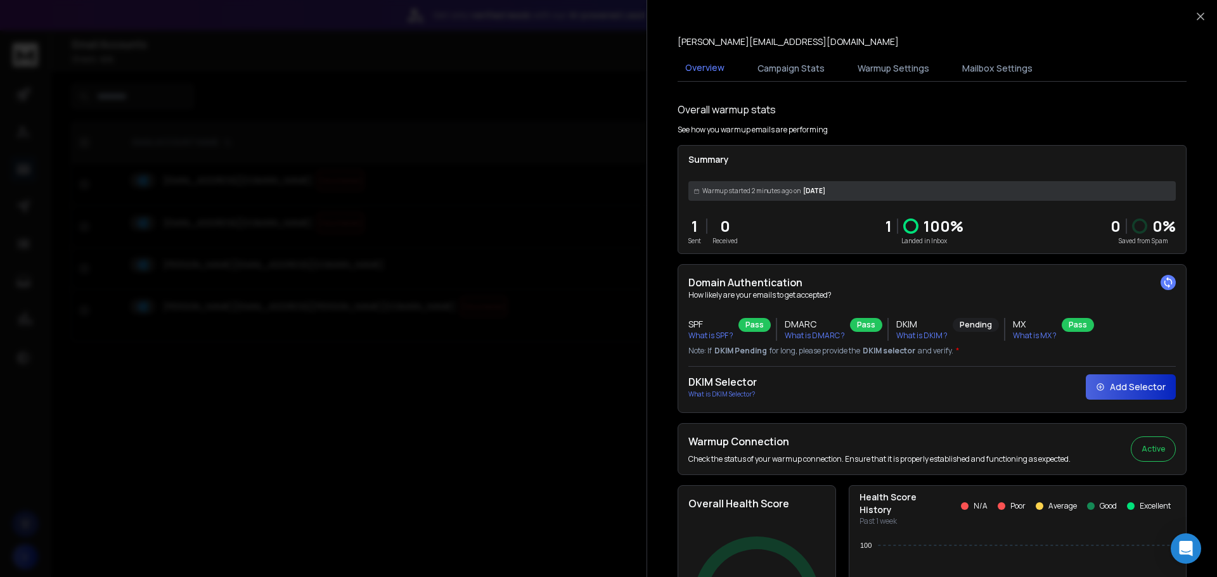
click at [1015, 61] on button "Mailbox Settings" at bounding box center [998, 69] width 86 height 28
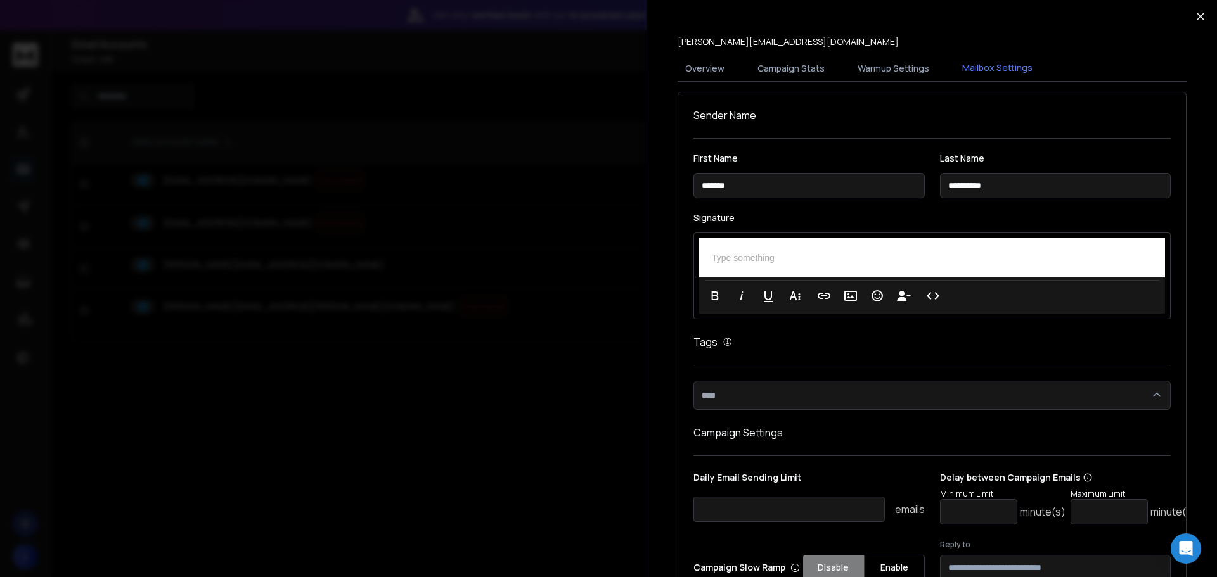
click at [1194, 19] on icon "button" at bounding box center [1200, 16] width 13 height 13
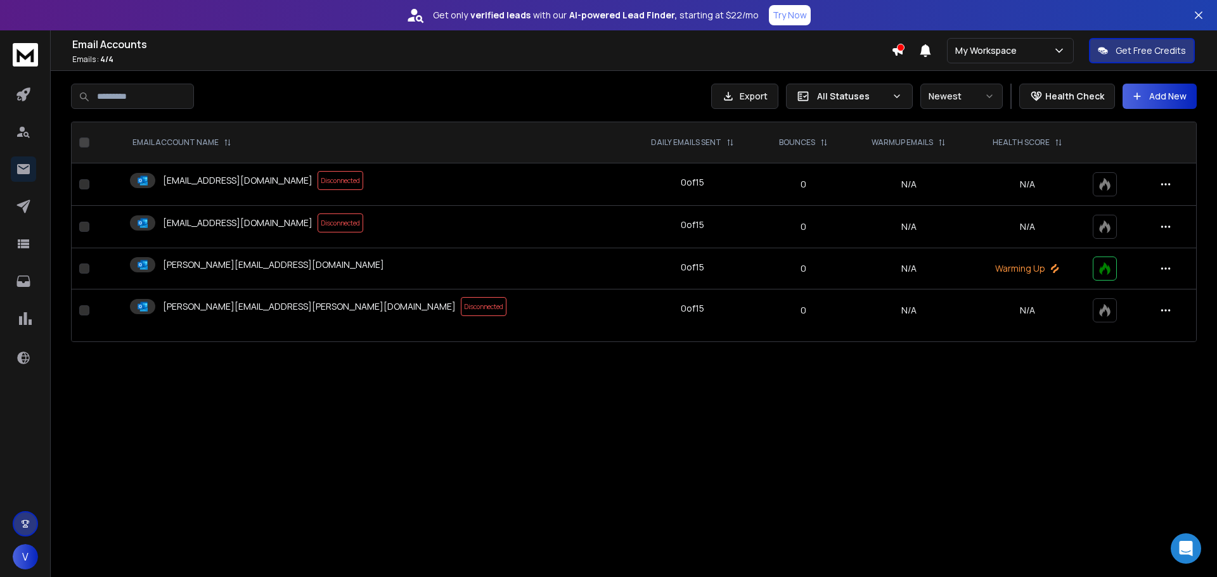
click at [1047, 431] on div "Get only verified leads with our AI-powered Lead Finder, starting at $22/mo Try…" at bounding box center [608, 288] width 1217 height 577
click at [978, 268] on p "Warming Up" at bounding box center [1027, 268] width 101 height 13
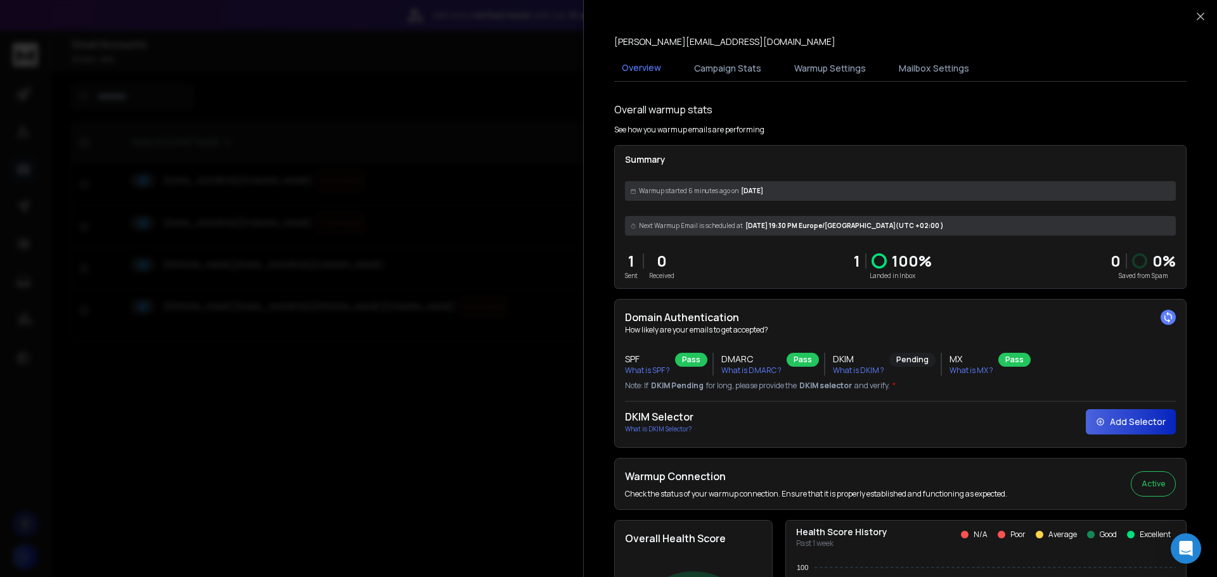
click at [737, 64] on button "Campaign Stats" at bounding box center [728, 69] width 82 height 28
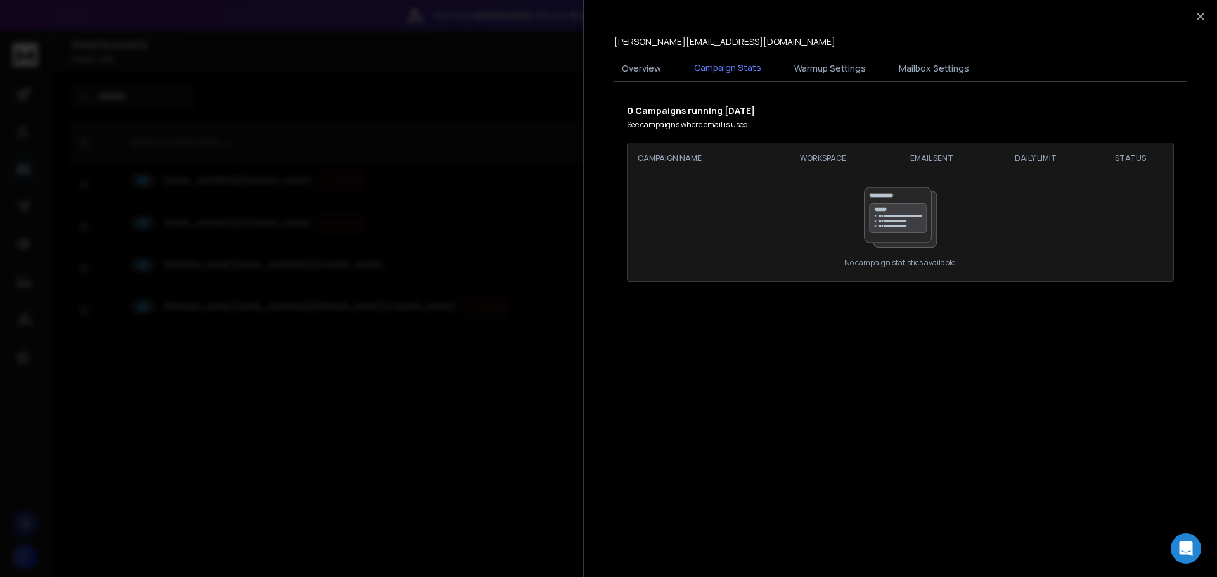
drag, startPoint x: 652, startPoint y: 62, endPoint x: 666, endPoint y: 60, distance: 14.1
click at [653, 61] on button "Overview" at bounding box center [641, 69] width 55 height 28
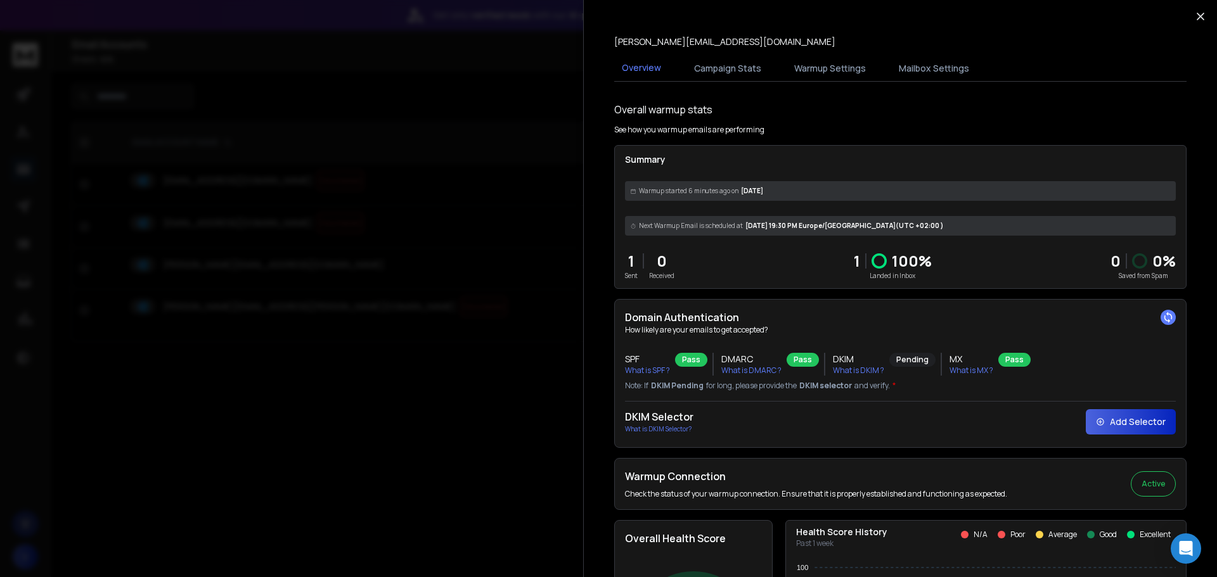
click at [1194, 18] on icon "button" at bounding box center [1200, 16] width 13 height 13
